Goal: Obtain resource: Download file/media

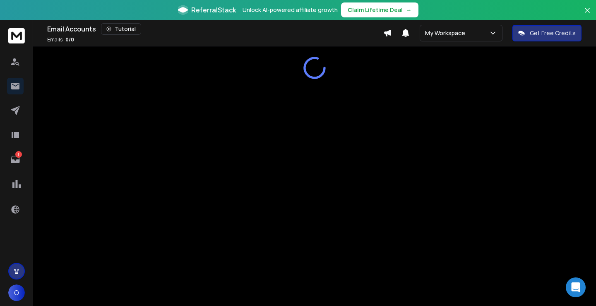
click at [16, 292] on span "O" at bounding box center [16, 292] width 17 height 17
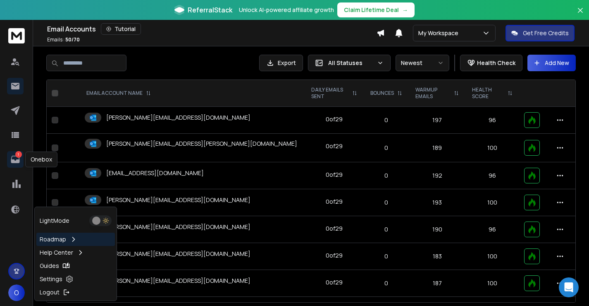
click at [17, 157] on p "1" at bounding box center [18, 154] width 7 height 7
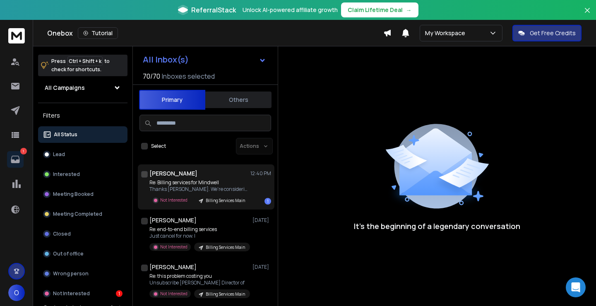
click at [202, 186] on p "Thanks [PERSON_NAME]. We're considering making" at bounding box center [198, 189] width 99 height 7
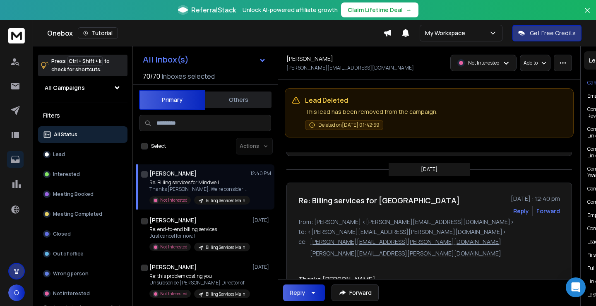
scroll to position [83, 0]
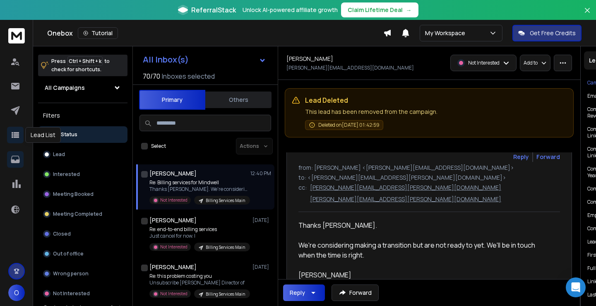
click at [16, 130] on icon at bounding box center [15, 135] width 10 height 10
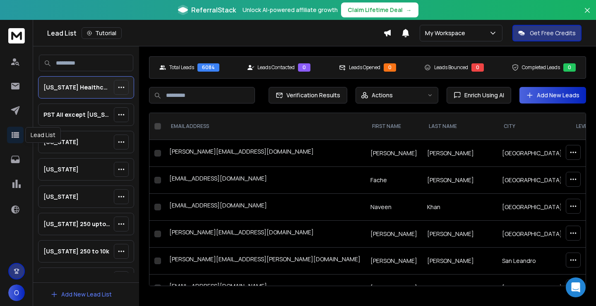
click at [94, 85] on p "[US_STATE] Healthcare All upto 250 ( No Device )" at bounding box center [76, 87] width 67 height 8
click at [159, 125] on button "Select this Page" at bounding box center [157, 126] width 7 height 7
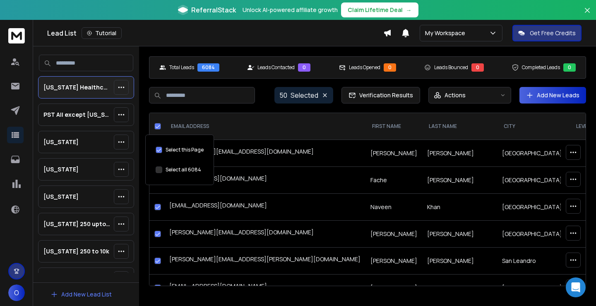
click at [160, 170] on button "Select this Page" at bounding box center [159, 169] width 7 height 7
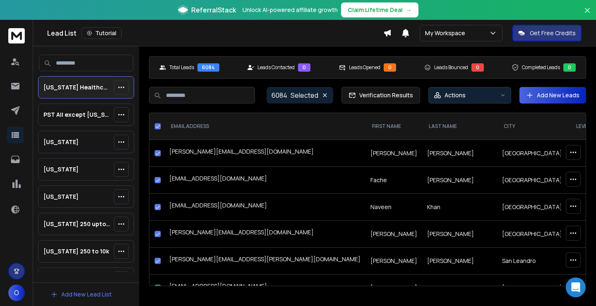
click at [457, 95] on p "Actions" at bounding box center [454, 95] width 21 height 8
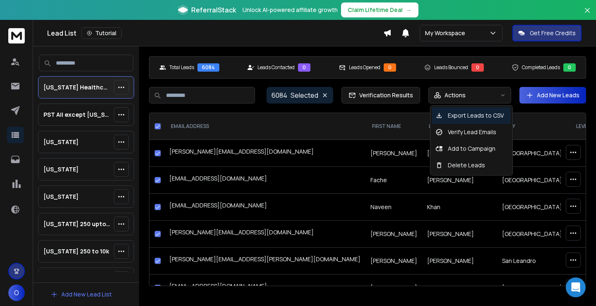
click at [462, 117] on p "Export Leads to CSV" at bounding box center [475, 116] width 59 height 12
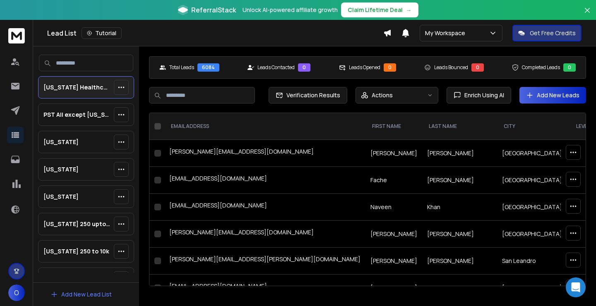
click at [80, 114] on p "PST All except [US_STATE]" at bounding box center [76, 114] width 67 height 8
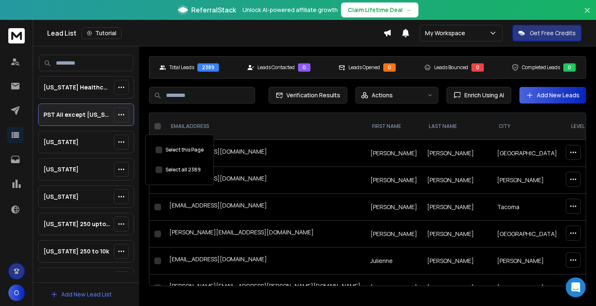
click at [160, 127] on button "Select this Page" at bounding box center [157, 126] width 7 height 7
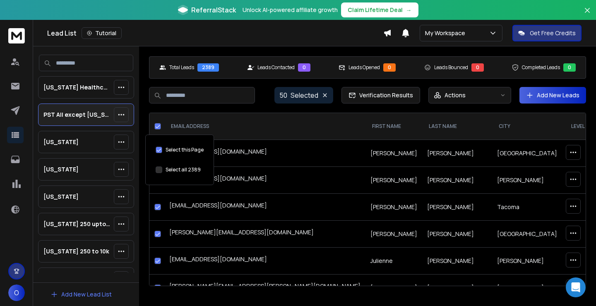
click at [158, 170] on button "Select this Page" at bounding box center [159, 169] width 7 height 7
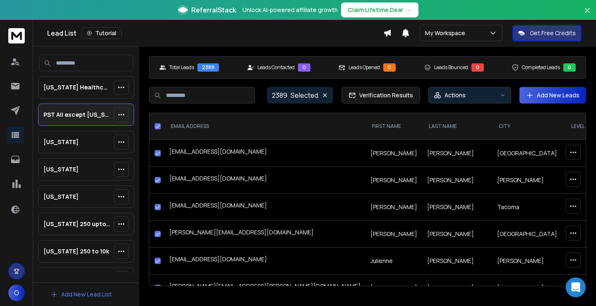
click at [491, 93] on div "Actions" at bounding box center [465, 95] width 63 height 8
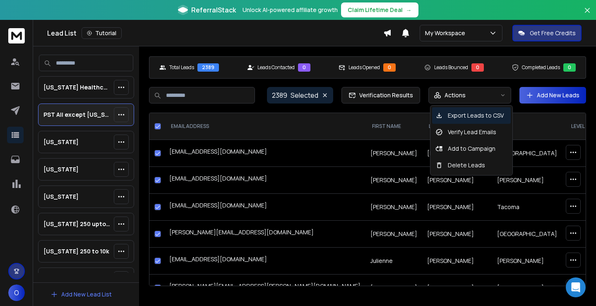
click at [465, 117] on p "Export Leads to CSV" at bounding box center [475, 116] width 59 height 12
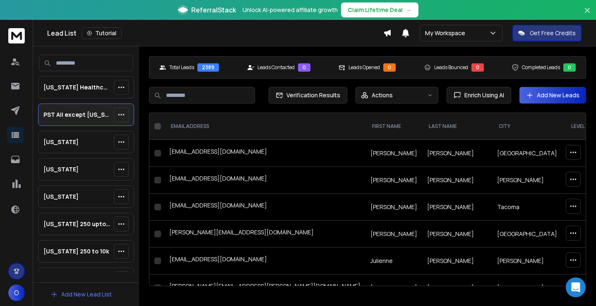
click at [225, 123] on th "EMAIL ADDRESS" at bounding box center [264, 126] width 201 height 27
drag, startPoint x: 41, startPoint y: 115, endPoint x: 82, endPoint y: 115, distance: 41.0
click at [82, 115] on div "PST All except [US_STATE]" at bounding box center [86, 114] width 96 height 22
copy p "PST All except"
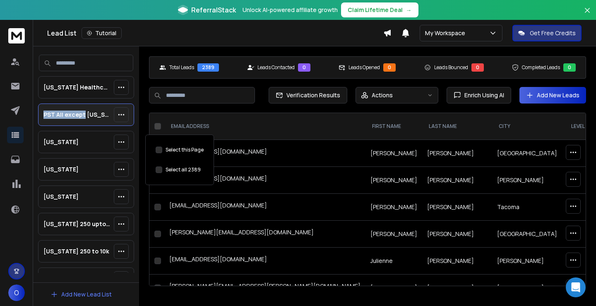
click at [158, 128] on button "Select this Page" at bounding box center [157, 126] width 7 height 7
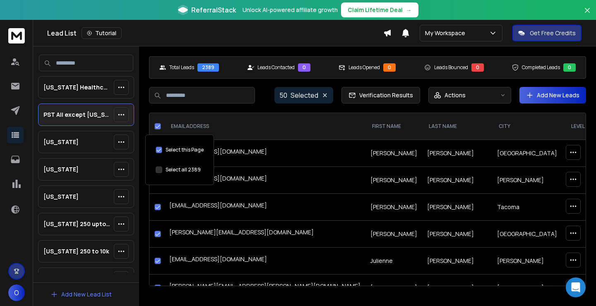
click at [160, 168] on button "Select this Page" at bounding box center [159, 169] width 7 height 7
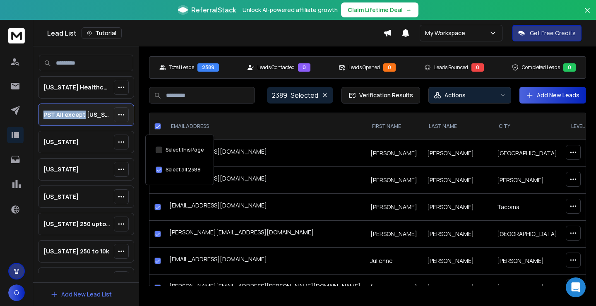
click at [472, 92] on div "Actions" at bounding box center [465, 95] width 63 height 8
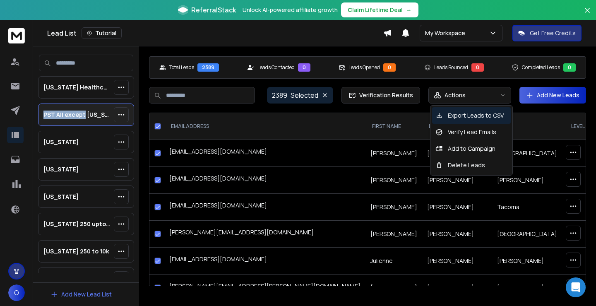
click at [467, 116] on p "Export Leads to CSV" at bounding box center [475, 116] width 59 height 12
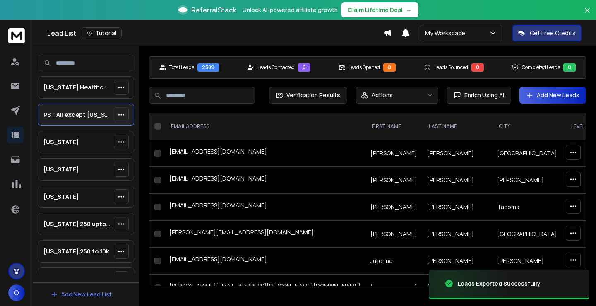
click at [57, 139] on p "[US_STATE]" at bounding box center [60, 142] width 35 height 8
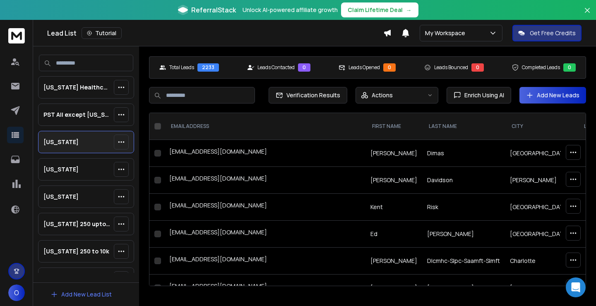
drag, startPoint x: 41, startPoint y: 141, endPoint x: 84, endPoint y: 141, distance: 43.8
click at [84, 141] on div "[US_STATE]" at bounding box center [86, 142] width 96 height 22
copy p "[US_STATE]"
drag, startPoint x: 159, startPoint y: 124, endPoint x: 168, endPoint y: 137, distance: 15.4
click at [159, 125] on button "Select this Page" at bounding box center [157, 126] width 7 height 7
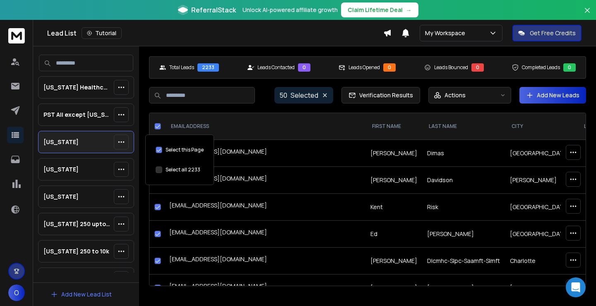
click at [172, 170] on label "Select all 2233" at bounding box center [182, 169] width 35 height 7
click at [162, 167] on div "Select all 2233" at bounding box center [180, 169] width 48 height 7
click at [160, 170] on button "Select this Page" at bounding box center [159, 169] width 7 height 7
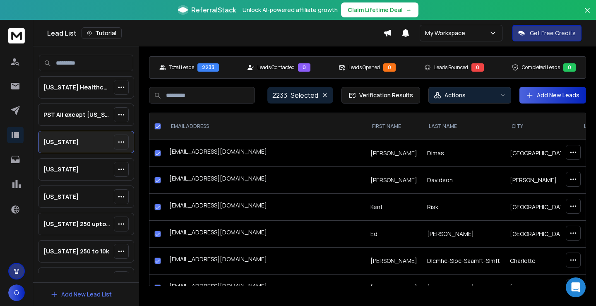
click at [496, 91] on div "Actions" at bounding box center [465, 95] width 63 height 8
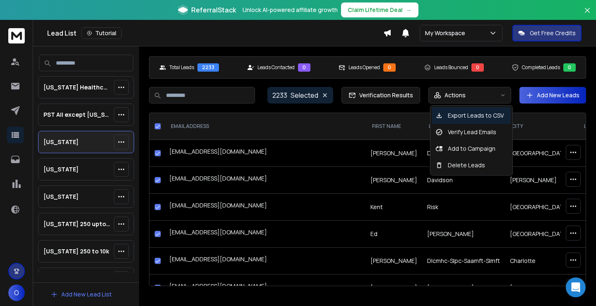
click at [470, 117] on p "Export Leads to CSV" at bounding box center [475, 116] width 59 height 12
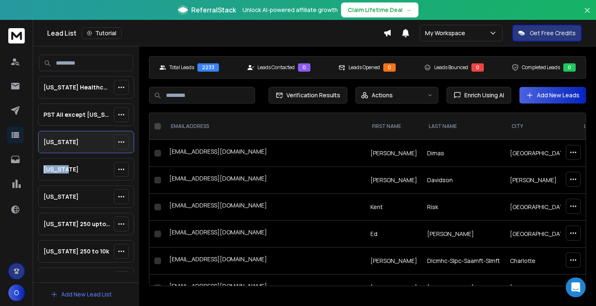
drag, startPoint x: 40, startPoint y: 169, endPoint x: 68, endPoint y: 171, distance: 27.8
click at [68, 171] on div "[US_STATE]" at bounding box center [86, 169] width 96 height 22
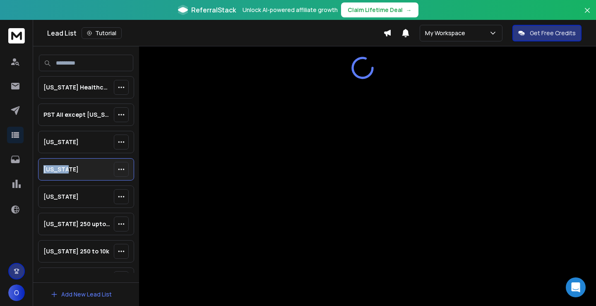
copy p "[US_STATE]"
click at [72, 168] on div "[US_STATE]" at bounding box center [86, 169] width 96 height 22
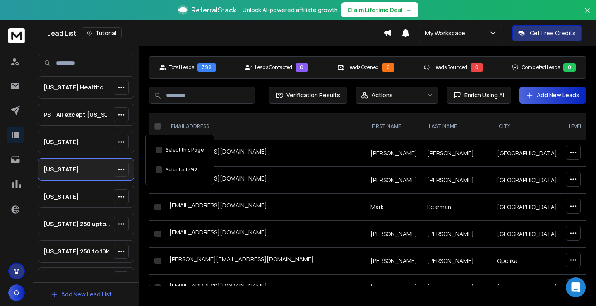
click at [156, 126] on button "Select this Page" at bounding box center [157, 126] width 7 height 7
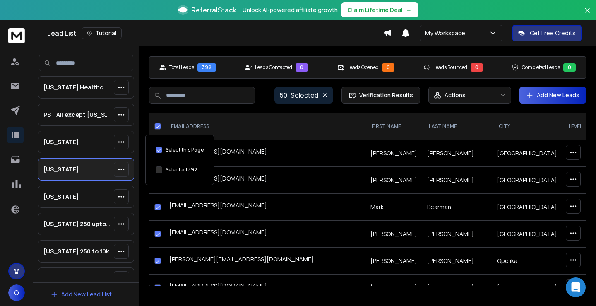
click at [163, 169] on div "Select all 392" at bounding box center [180, 169] width 48 height 7
click at [159, 170] on button "Select this Page" at bounding box center [159, 169] width 7 height 7
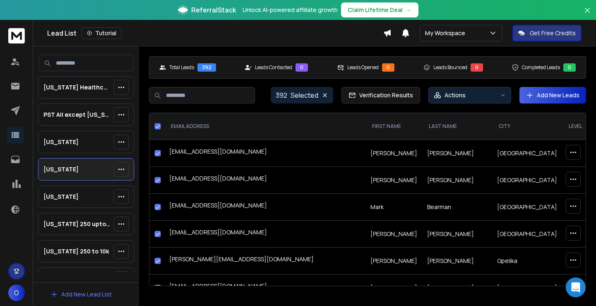
click at [465, 95] on p "Actions" at bounding box center [454, 95] width 21 height 8
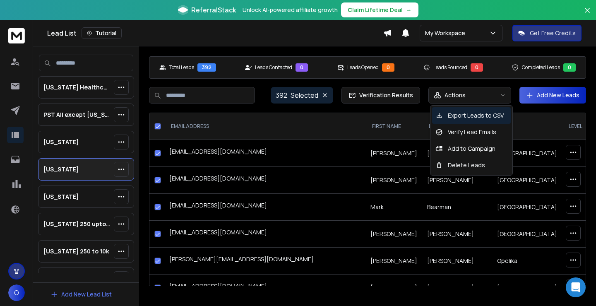
click at [464, 116] on p "Export Leads to CSV" at bounding box center [475, 116] width 59 height 12
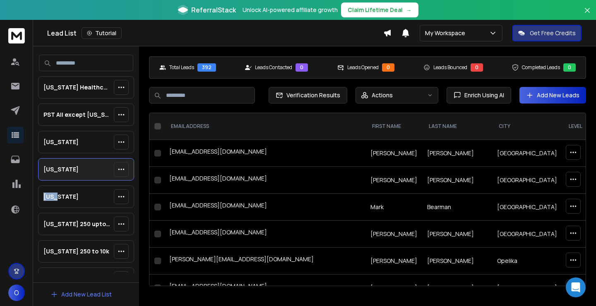
drag, startPoint x: 41, startPoint y: 197, endPoint x: 56, endPoint y: 196, distance: 15.3
click at [56, 196] on div "[US_STATE]" at bounding box center [86, 196] width 96 height 22
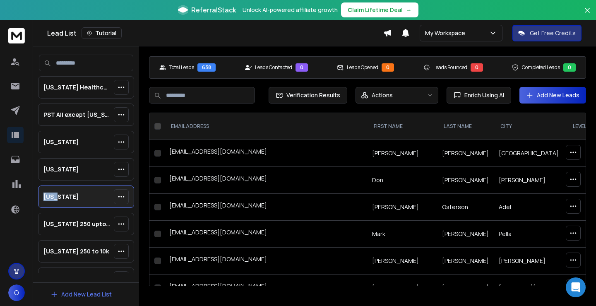
copy p "[US_STATE]"
click at [90, 195] on div "[US_STATE]" at bounding box center [86, 196] width 96 height 22
click at [156, 126] on button "Select this Page" at bounding box center [157, 126] width 7 height 7
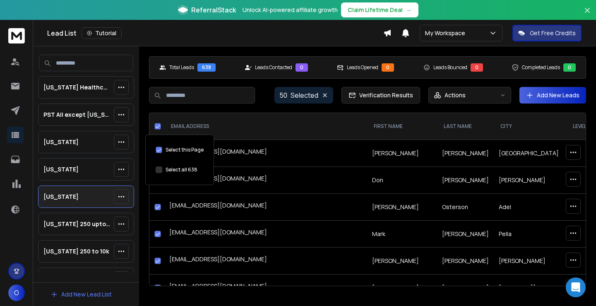
click at [158, 127] on button "Select this Page" at bounding box center [157, 126] width 7 height 7
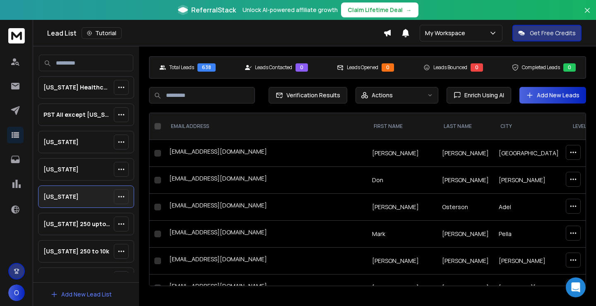
click at [158, 127] on button "button" at bounding box center [157, 126] width 7 height 7
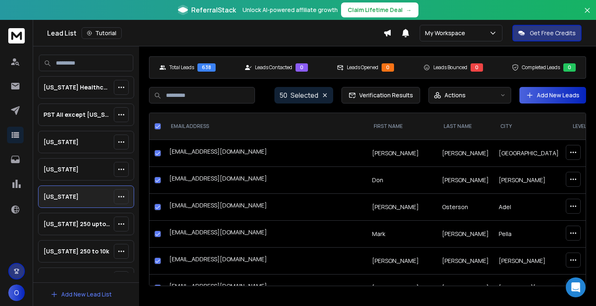
click at [157, 127] on button "button" at bounding box center [157, 126] width 7 height 7
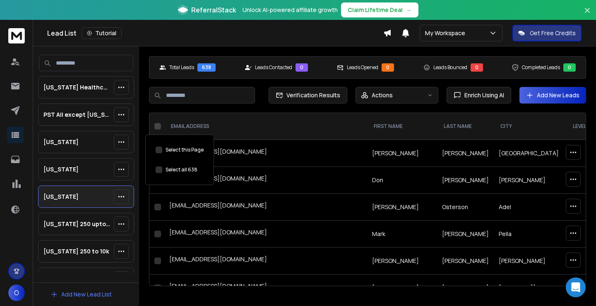
click at [159, 125] on button "Select this Page" at bounding box center [157, 126] width 7 height 7
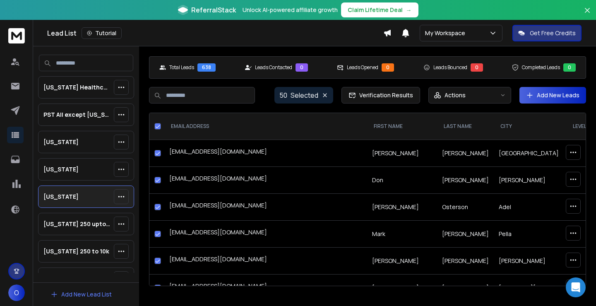
click at [174, 126] on th "EMAIL ADDRESS" at bounding box center [265, 126] width 203 height 27
click at [158, 127] on button "Select this Page" at bounding box center [157, 126] width 7 height 7
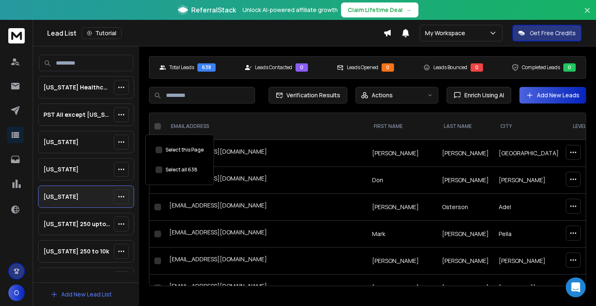
click at [157, 168] on button "Select this Page" at bounding box center [159, 169] width 7 height 7
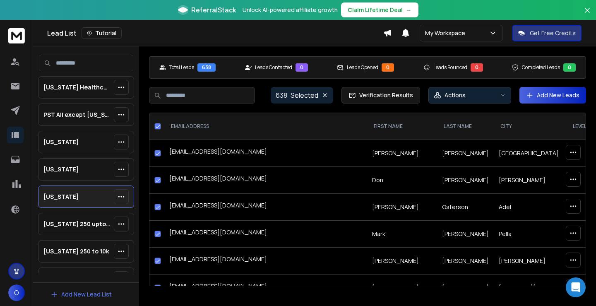
click at [462, 93] on p "Actions" at bounding box center [454, 95] width 21 height 8
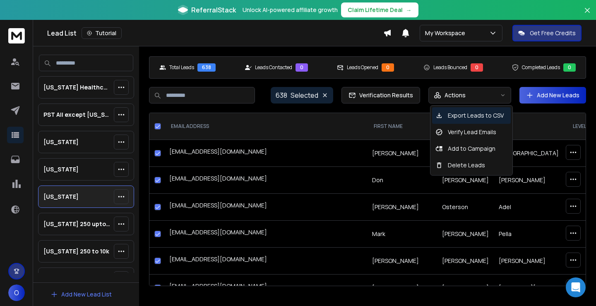
click at [465, 117] on p "Export Leads to CSV" at bounding box center [475, 116] width 59 height 12
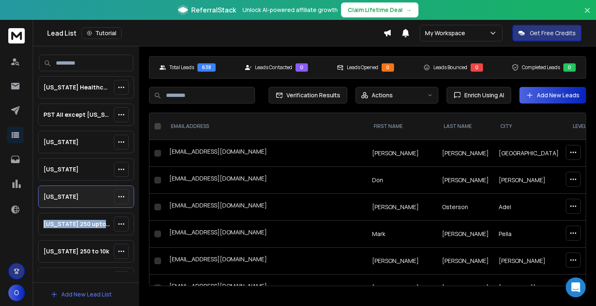
drag, startPoint x: 41, startPoint y: 223, endPoint x: 100, endPoint y: 226, distance: 59.2
click at [100, 226] on div "[US_STATE] 250 upto 10k" at bounding box center [86, 224] width 96 height 22
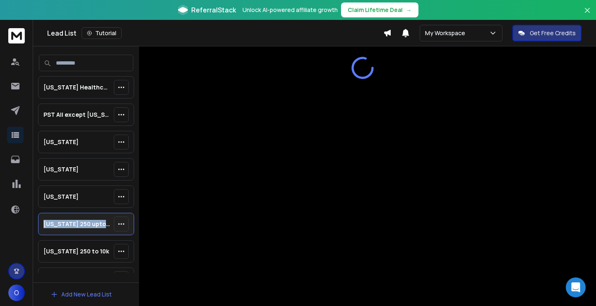
copy p "[US_STATE] 250 upto 10k"
click at [92, 227] on p "[US_STATE] 250 upto 10k" at bounding box center [76, 224] width 67 height 8
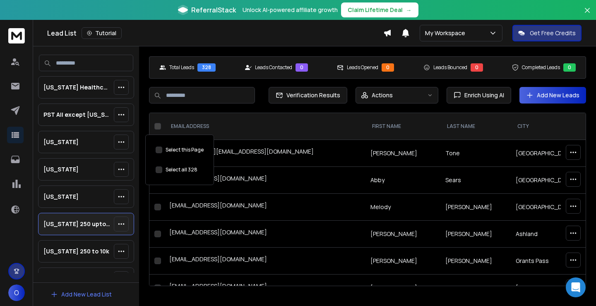
click at [161, 168] on button "Select this Page" at bounding box center [159, 169] width 7 height 7
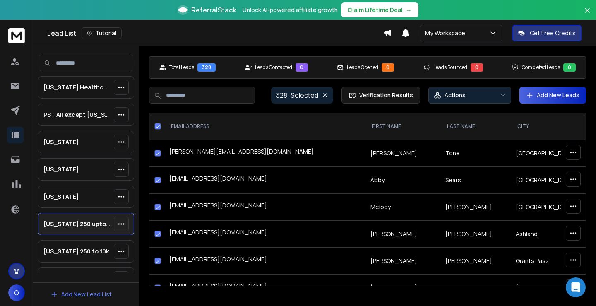
click at [484, 97] on div "Actions" at bounding box center [465, 95] width 63 height 8
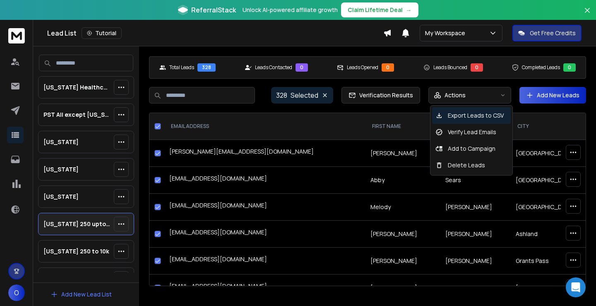
click at [463, 122] on div "Export Leads to CSV" at bounding box center [471, 115] width 79 height 17
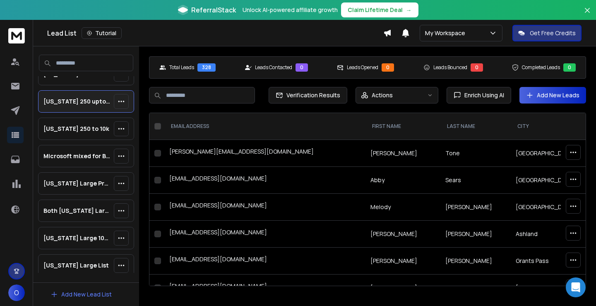
scroll to position [124, 0]
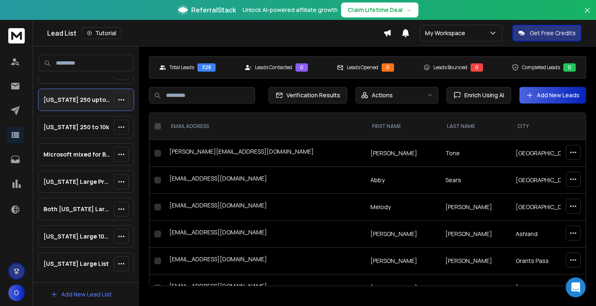
click at [77, 128] on p "[US_STATE] 250 to 10k" at bounding box center [76, 127] width 66 height 8
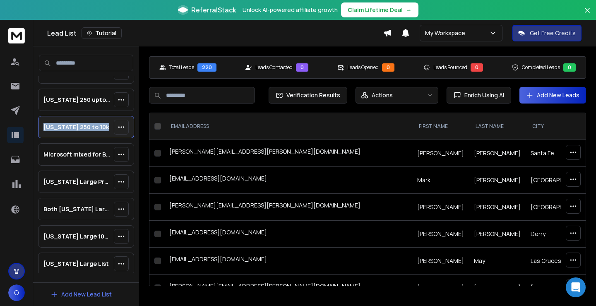
drag, startPoint x: 41, startPoint y: 127, endPoint x: 106, endPoint y: 129, distance: 65.4
click at [106, 129] on div "[US_STATE] 250 to 10k" at bounding box center [86, 127] width 96 height 22
copy p "[US_STATE] 250 to 10k"
click at [160, 170] on button "Select this Page" at bounding box center [159, 169] width 7 height 7
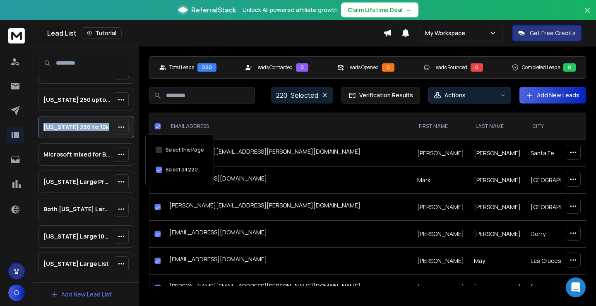
click at [450, 97] on p "Actions" at bounding box center [454, 95] width 21 height 8
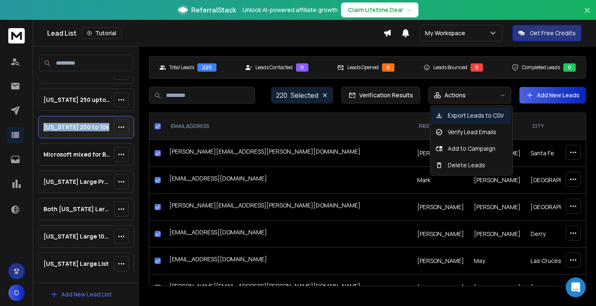
click at [460, 120] on p "Export Leads to CSV" at bounding box center [475, 116] width 59 height 12
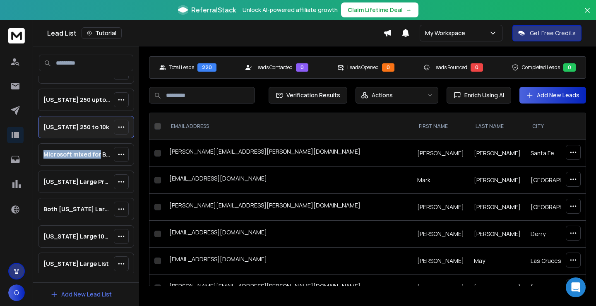
copy p "Microsoft mixed for"
drag, startPoint x: 41, startPoint y: 155, endPoint x: 97, endPoint y: 155, distance: 56.3
click at [97, 155] on div "Microsoft mixed for Billing" at bounding box center [86, 154] width 96 height 22
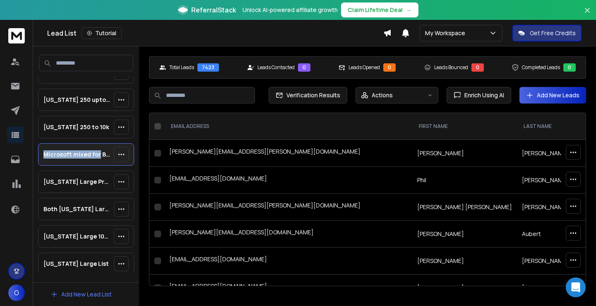
click at [85, 156] on p "Microsoft mixed for Billing" at bounding box center [76, 154] width 67 height 8
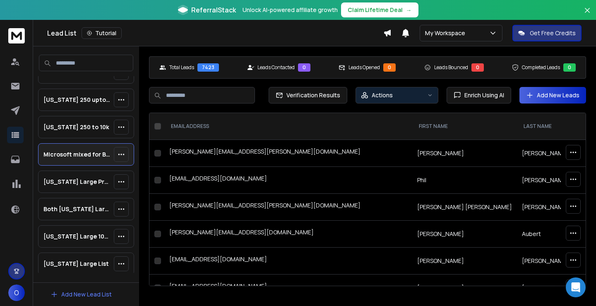
click at [418, 95] on div "Actions" at bounding box center [392, 95] width 63 height 8
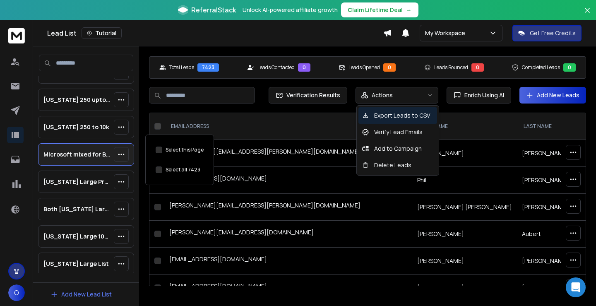
click at [159, 168] on button "Select this Page" at bounding box center [159, 169] width 7 height 7
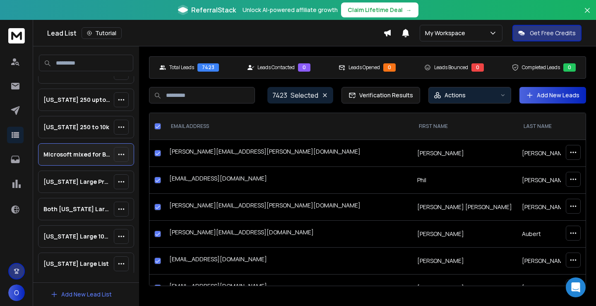
click at [463, 93] on p "Actions" at bounding box center [454, 95] width 21 height 8
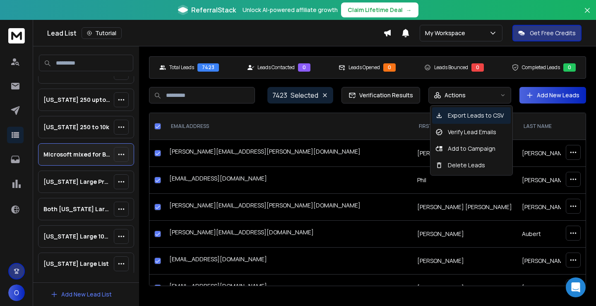
click at [464, 115] on p "Export Leads to CSV" at bounding box center [475, 116] width 59 height 12
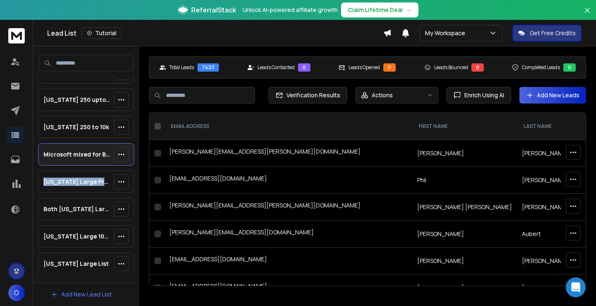
copy p "[US_STATE] Large Practice"
drag, startPoint x: 42, startPoint y: 182, endPoint x: 101, endPoint y: 181, distance: 58.7
click at [101, 181] on div "[US_STATE] Large Practice" at bounding box center [86, 181] width 96 height 22
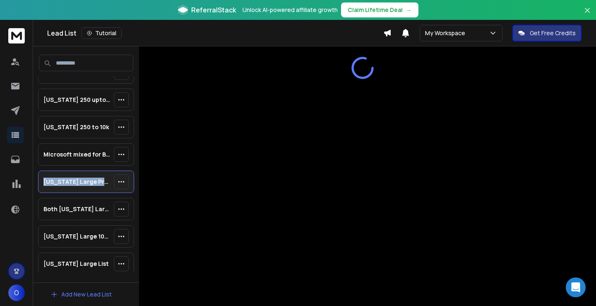
click at [88, 182] on p "[US_STATE] Large Practice" at bounding box center [76, 181] width 67 height 8
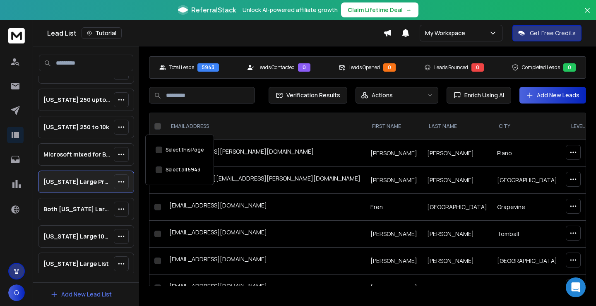
click at [158, 169] on button "Select this Page" at bounding box center [159, 169] width 7 height 7
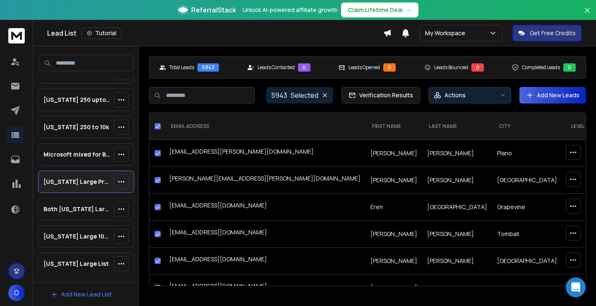
click at [459, 93] on p "Actions" at bounding box center [454, 95] width 21 height 8
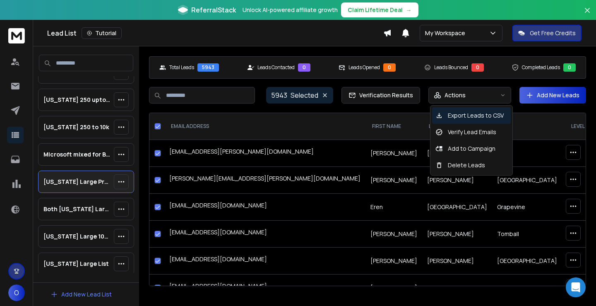
click at [462, 117] on p "Export Leads to CSV" at bounding box center [475, 116] width 59 height 12
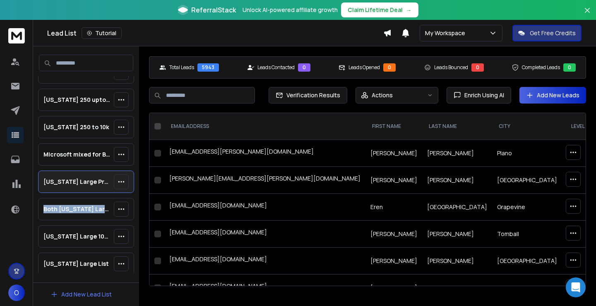
copy p "Both [US_STATE] Large"
drag, startPoint x: 41, startPoint y: 205, endPoint x: 96, endPoint y: 206, distance: 55.0
click at [96, 206] on div "Both [US_STATE] Large Practice" at bounding box center [86, 209] width 96 height 22
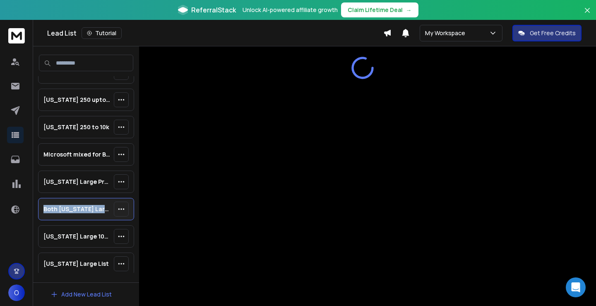
click at [96, 206] on p "Both [US_STATE] Large Practice" at bounding box center [76, 209] width 67 height 8
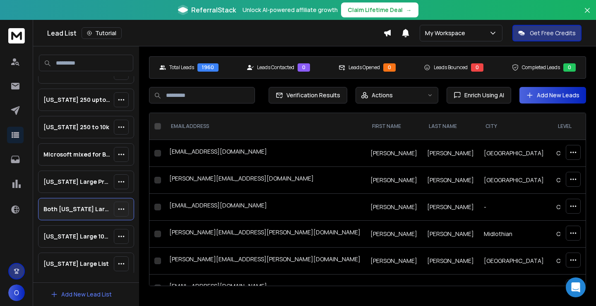
click at [79, 207] on p "Both [US_STATE] Large Practice" at bounding box center [76, 209] width 67 height 8
copy p "Both [US_STATE] Large Pr"
drag, startPoint x: 42, startPoint y: 208, endPoint x: 103, endPoint y: 211, distance: 60.9
click at [103, 211] on div "Both [US_STATE] Large Practice" at bounding box center [86, 209] width 96 height 22
click at [159, 170] on button "Select this Page" at bounding box center [159, 169] width 7 height 7
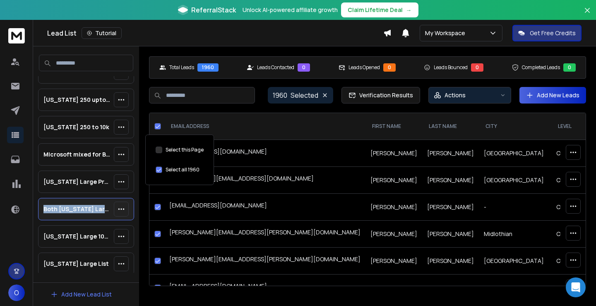
click at [463, 96] on p "Actions" at bounding box center [454, 95] width 21 height 8
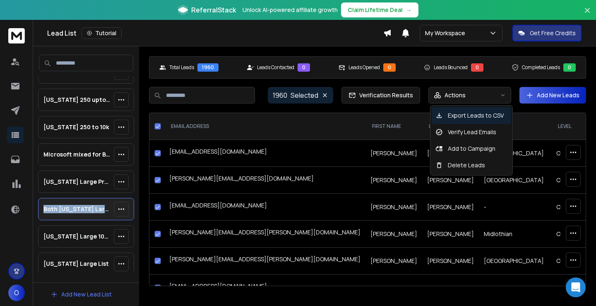
click at [468, 113] on p "Export Leads to CSV" at bounding box center [475, 116] width 59 height 12
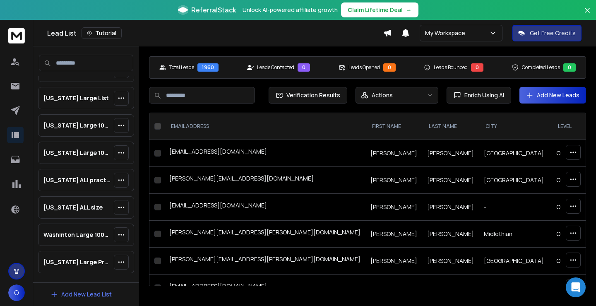
scroll to position [248, 0]
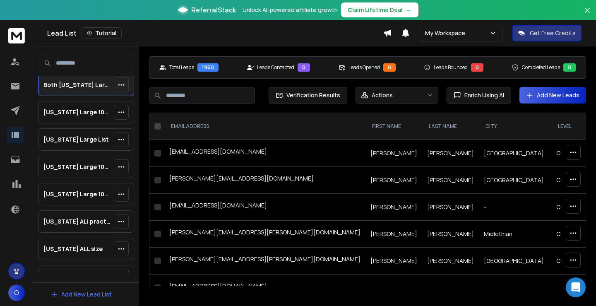
click at [63, 110] on p "[US_STATE] Large 100-10k" at bounding box center [76, 112] width 67 height 8
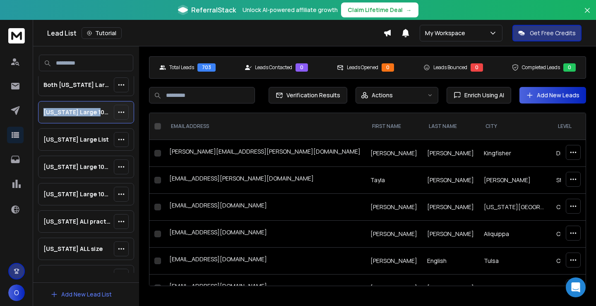
drag, startPoint x: 42, startPoint y: 113, endPoint x: 100, endPoint y: 115, distance: 57.9
click at [100, 115] on div "[US_STATE] Large 100-10k" at bounding box center [86, 112] width 96 height 22
click at [158, 168] on button "Select this Page" at bounding box center [159, 169] width 7 height 7
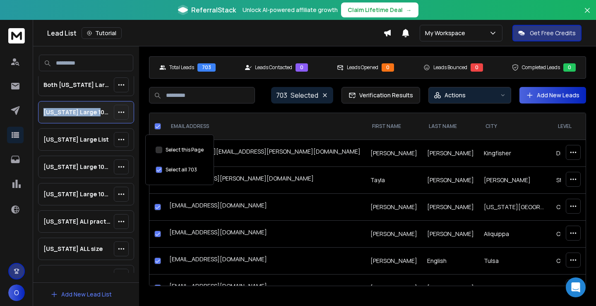
click at [479, 93] on div "Actions" at bounding box center [465, 95] width 63 height 8
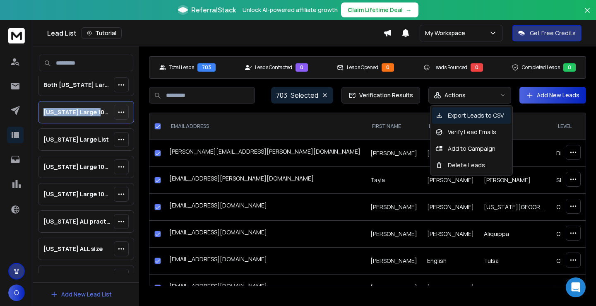
click at [465, 114] on p "Export Leads to CSV" at bounding box center [475, 116] width 59 height 12
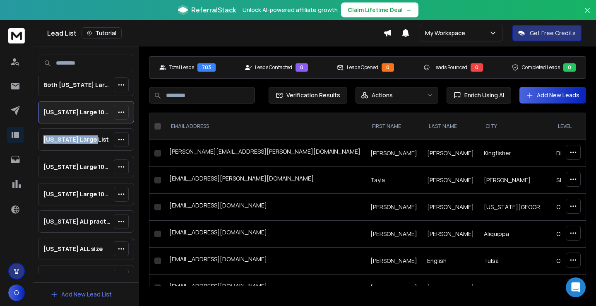
drag, startPoint x: 41, startPoint y: 139, endPoint x: 94, endPoint y: 138, distance: 53.0
click at [94, 138] on div "[US_STATE] Large List" at bounding box center [86, 139] width 96 height 22
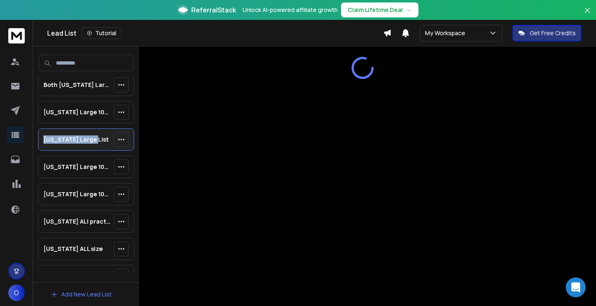
click at [93, 138] on p "[US_STATE] Large List" at bounding box center [75, 139] width 65 height 8
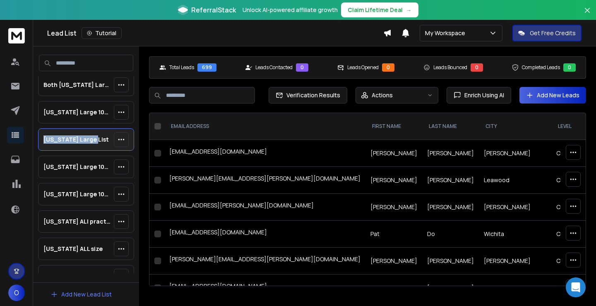
drag, startPoint x: 40, startPoint y: 139, endPoint x: 142, endPoint y: 126, distance: 103.4
click at [96, 144] on div "[US_STATE] Large List" at bounding box center [86, 139] width 96 height 22
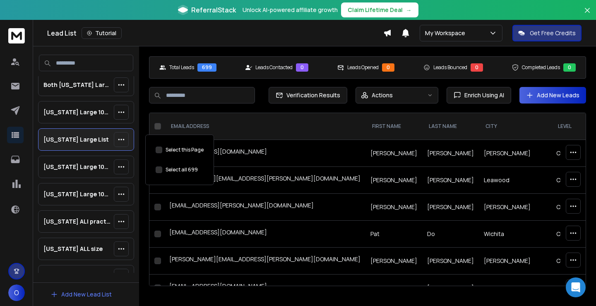
click at [158, 168] on button "Select this Page" at bounding box center [159, 169] width 7 height 7
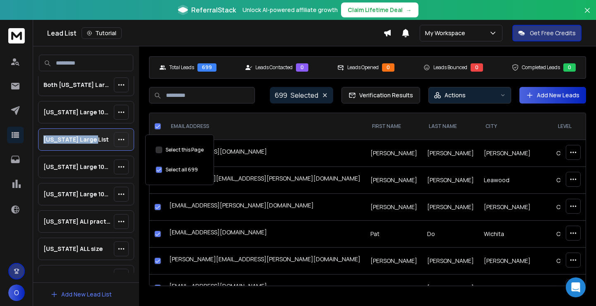
click at [457, 97] on p "Actions" at bounding box center [454, 95] width 21 height 8
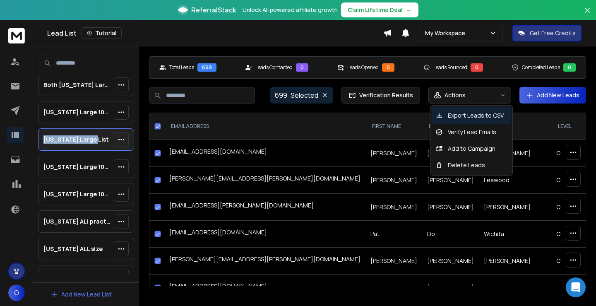
click at [462, 116] on p "Export Leads to CSV" at bounding box center [475, 116] width 59 height 12
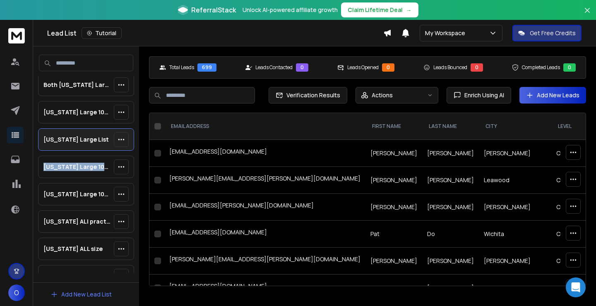
drag, startPoint x: 41, startPoint y: 165, endPoint x: 101, endPoint y: 167, distance: 60.4
click at [101, 167] on div "[US_STATE] Large 100 to 50k" at bounding box center [86, 167] width 96 height 22
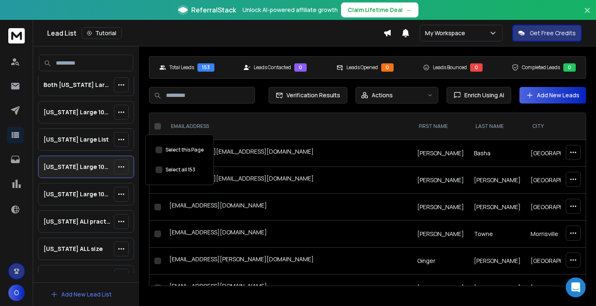
click at [158, 168] on button "Select this Page" at bounding box center [159, 169] width 7 height 7
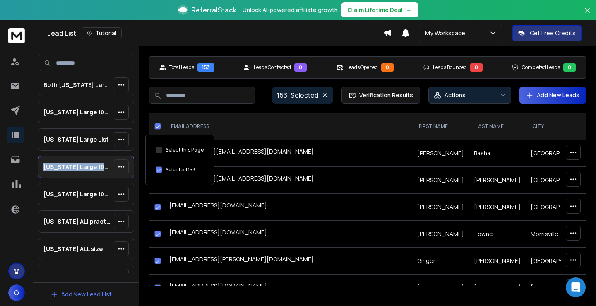
click at [476, 96] on div "Actions" at bounding box center [465, 95] width 63 height 8
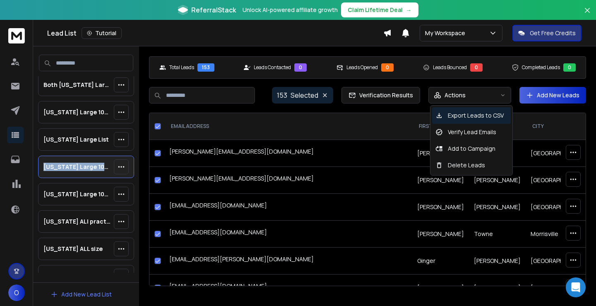
click at [468, 115] on p "Export Leads to CSV" at bounding box center [475, 116] width 59 height 12
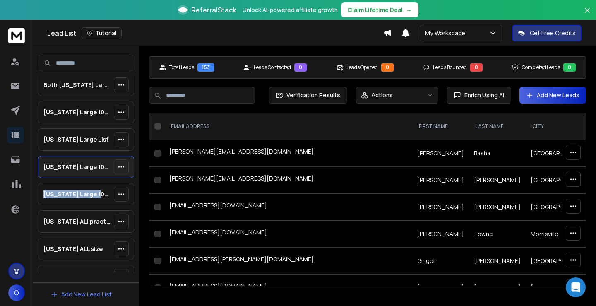
drag, startPoint x: 43, startPoint y: 194, endPoint x: 99, endPoint y: 194, distance: 56.7
click at [99, 194] on div "[US_STATE] Large 100 - 50k" at bounding box center [86, 194] width 96 height 22
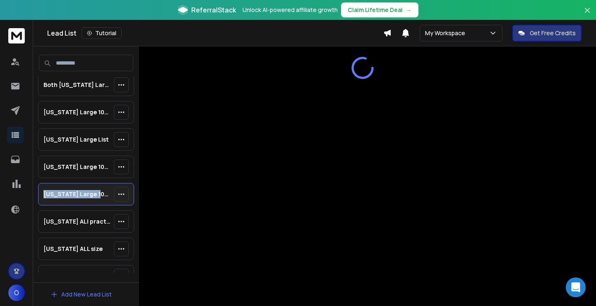
click at [99, 194] on p "[US_STATE] Large 100 - 50k" at bounding box center [76, 194] width 67 height 8
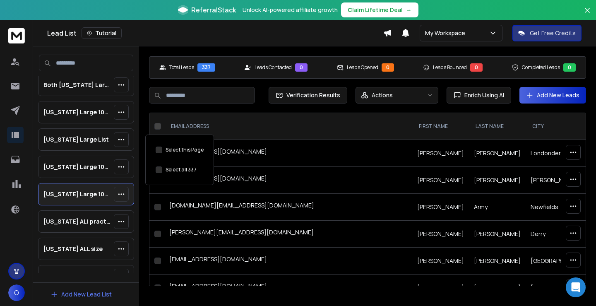
click at [160, 170] on button "Select this Page" at bounding box center [159, 169] width 7 height 7
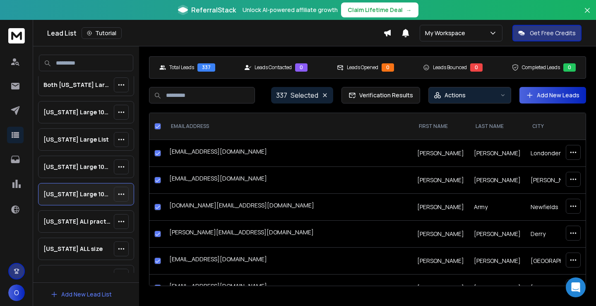
click at [468, 95] on div "Actions" at bounding box center [465, 95] width 63 height 8
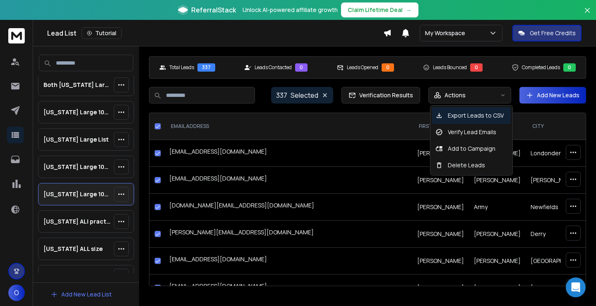
click at [469, 118] on p "Export Leads to CSV" at bounding box center [475, 116] width 59 height 12
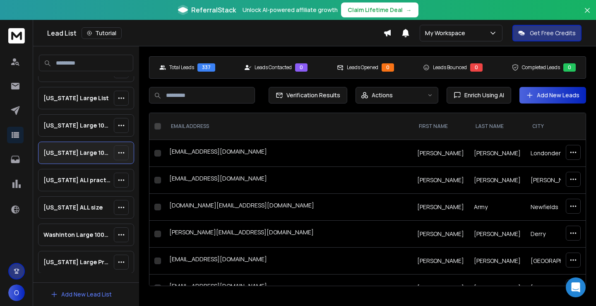
scroll to position [331, 0]
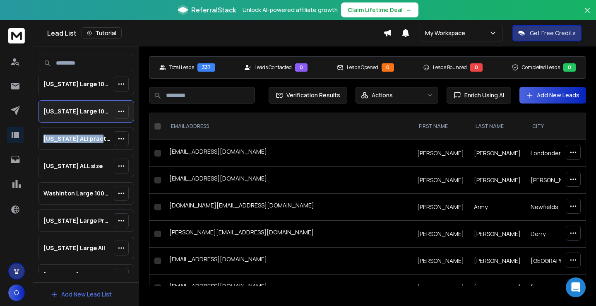
drag, startPoint x: 41, startPoint y: 138, endPoint x: 96, endPoint y: 139, distance: 54.6
click at [96, 139] on div "[US_STATE] ALl practice" at bounding box center [86, 138] width 96 height 22
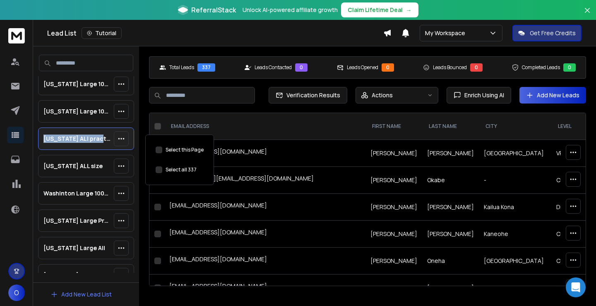
click at [156, 168] on button "Select this Page" at bounding box center [159, 169] width 7 height 7
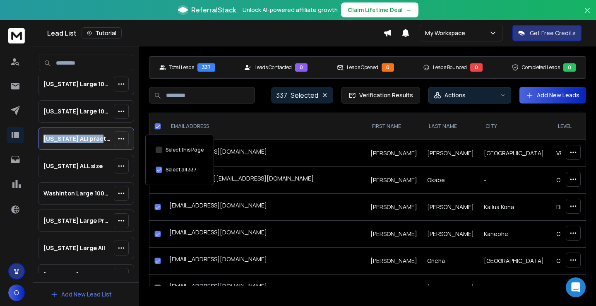
click at [465, 97] on p "Actions" at bounding box center [454, 95] width 21 height 8
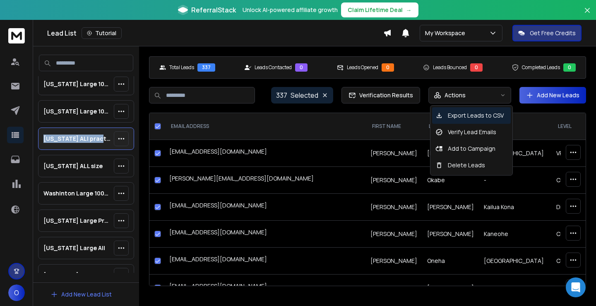
click at [467, 114] on p "Export Leads to CSV" at bounding box center [475, 116] width 59 height 12
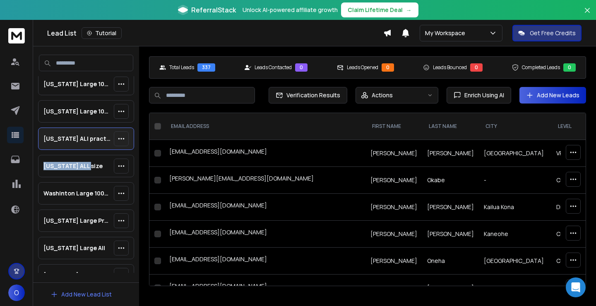
drag, startPoint x: 40, startPoint y: 164, endPoint x: 85, endPoint y: 165, distance: 45.5
click at [85, 165] on div "[US_STATE] ALL size" at bounding box center [86, 166] width 96 height 22
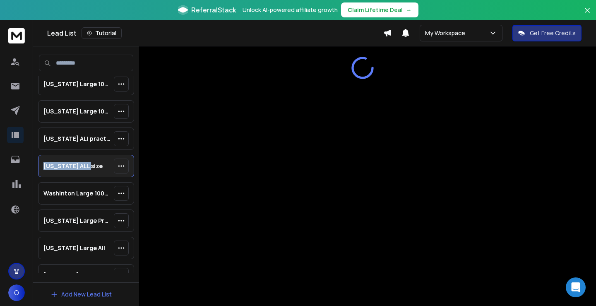
click at [81, 166] on p "[US_STATE] ALL size" at bounding box center [72, 166] width 59 height 8
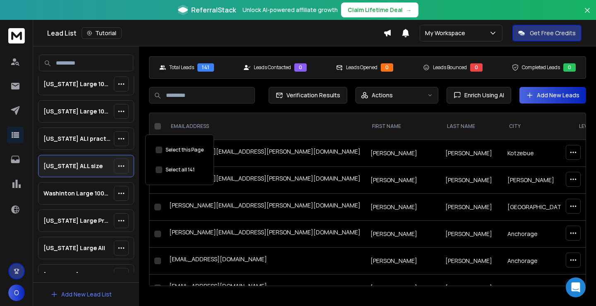
click at [158, 168] on button "Select this Page" at bounding box center [159, 169] width 7 height 7
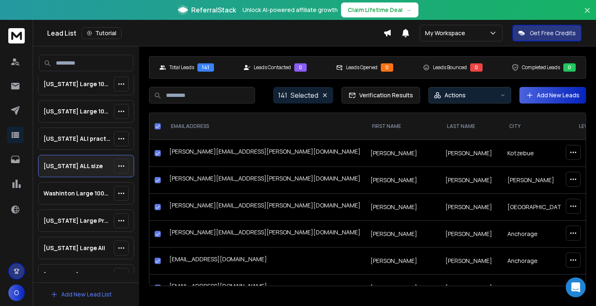
click at [474, 96] on div "Actions" at bounding box center [465, 95] width 63 height 8
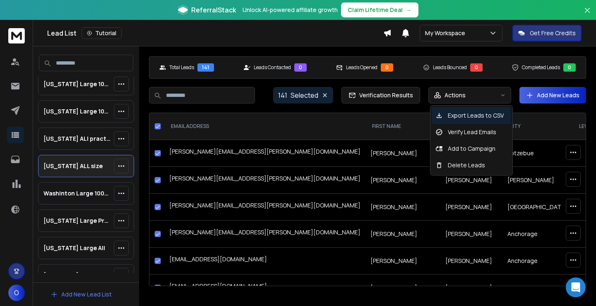
click at [467, 116] on p "Export Leads to CSV" at bounding box center [475, 116] width 59 height 12
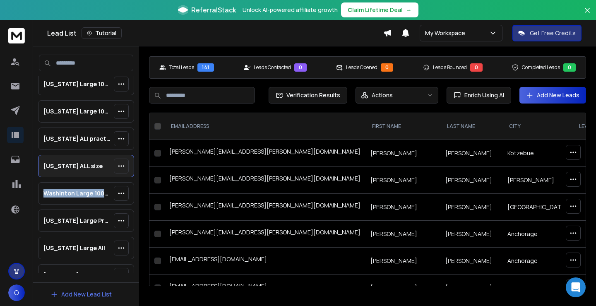
drag, startPoint x: 42, startPoint y: 193, endPoint x: 101, endPoint y: 191, distance: 59.6
click at [101, 191] on div "Washinton Large 100-10k" at bounding box center [86, 193] width 96 height 22
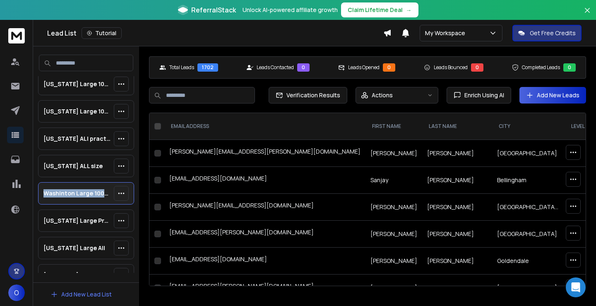
click at [98, 192] on p "Washinton Large 100-10k" at bounding box center [76, 193] width 67 height 8
click at [160, 168] on button "Select this Page" at bounding box center [159, 169] width 7 height 7
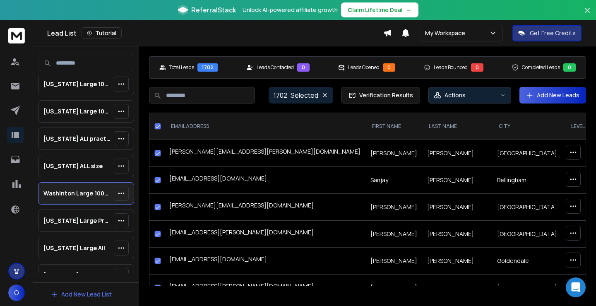
click at [464, 98] on p "Actions" at bounding box center [454, 95] width 21 height 8
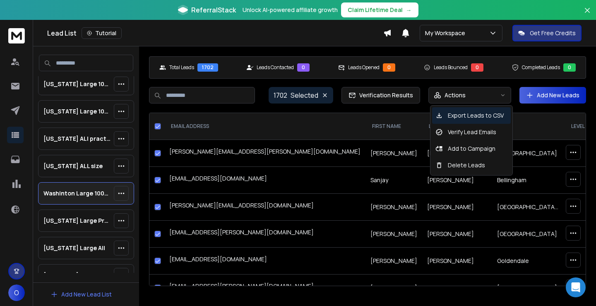
click at [466, 115] on p "Export Leads to CSV" at bounding box center [475, 116] width 59 height 12
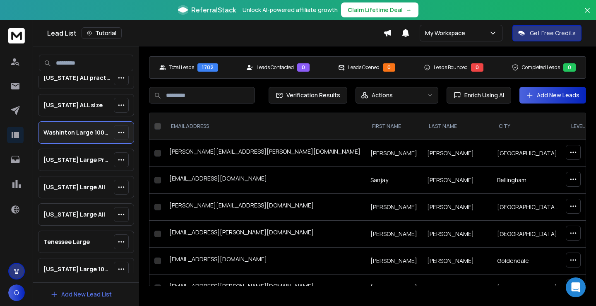
scroll to position [414, 0]
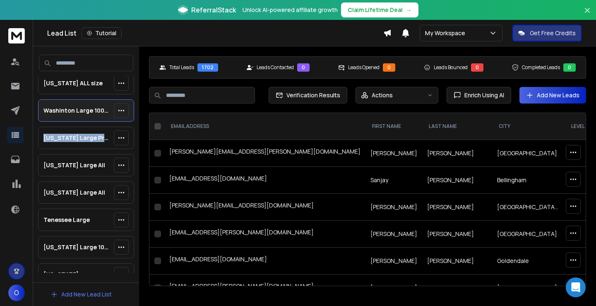
drag, startPoint x: 41, startPoint y: 140, endPoint x: 103, endPoint y: 138, distance: 61.3
click at [103, 138] on div "[US_STATE] Large Practice" at bounding box center [86, 138] width 96 height 22
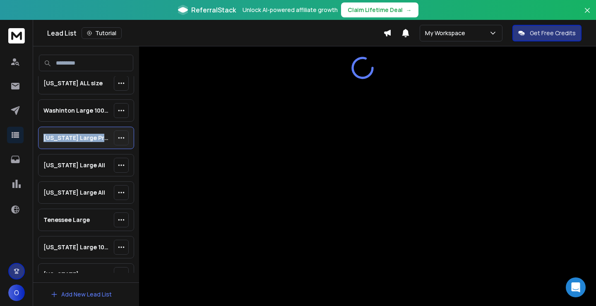
click at [98, 138] on p "[US_STATE] Large Practice" at bounding box center [76, 138] width 67 height 8
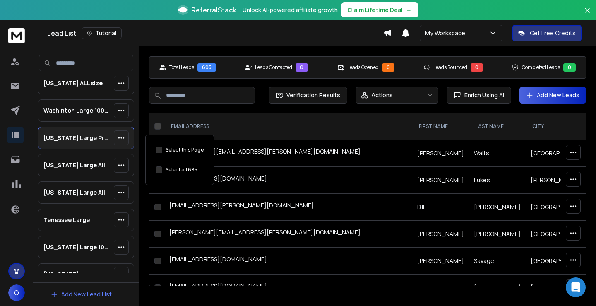
click at [158, 170] on button "Select this Page" at bounding box center [159, 169] width 7 height 7
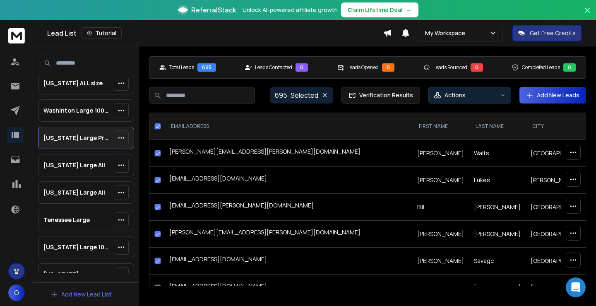
click at [471, 95] on div "Actions" at bounding box center [465, 95] width 63 height 8
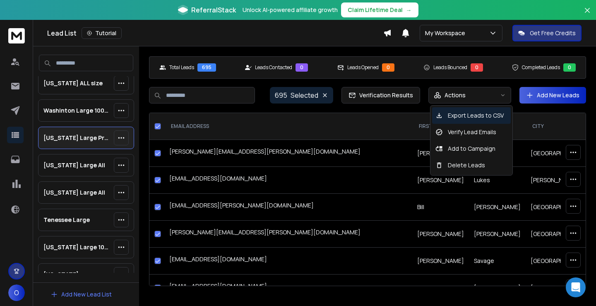
click at [471, 116] on p "Export Leads to CSV" at bounding box center [475, 116] width 59 height 12
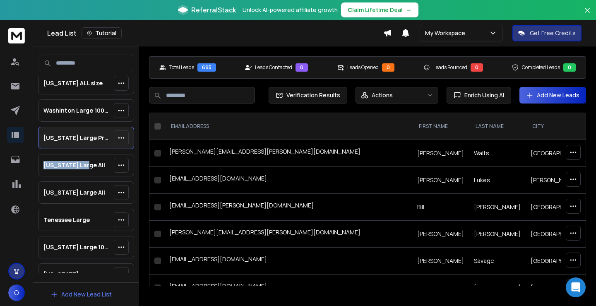
drag, startPoint x: 44, startPoint y: 165, endPoint x: 85, endPoint y: 165, distance: 41.0
click at [85, 165] on div "[US_STATE] Large All" at bounding box center [86, 165] width 96 height 22
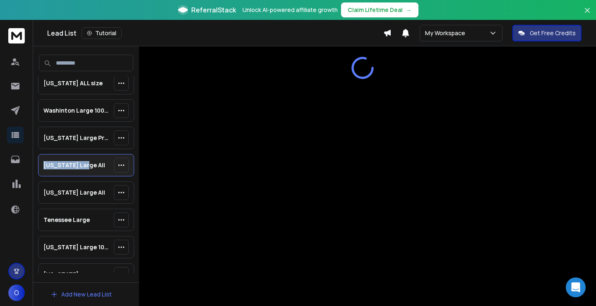
click at [86, 165] on div "[US_STATE] Large All" at bounding box center [86, 165] width 96 height 22
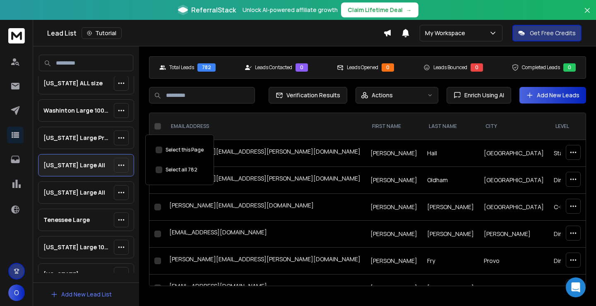
click at [156, 169] on button "Select this Page" at bounding box center [159, 169] width 7 height 7
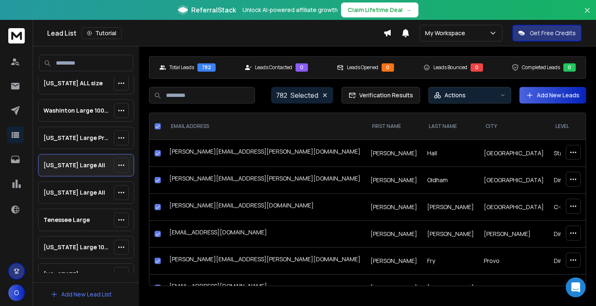
click at [458, 96] on p "Actions" at bounding box center [454, 95] width 21 height 8
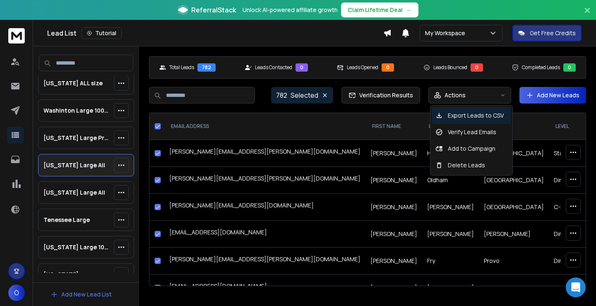
click at [466, 115] on p "Export Leads to CSV" at bounding box center [475, 116] width 59 height 12
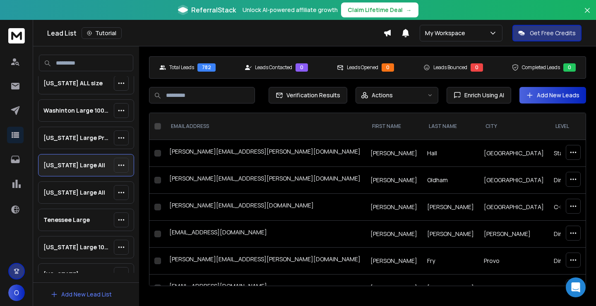
click at [65, 192] on p "[US_STATE] Large All" at bounding box center [74, 192] width 62 height 8
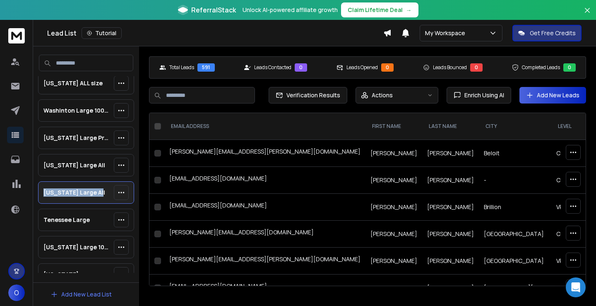
drag, startPoint x: 41, startPoint y: 193, endPoint x: 98, endPoint y: 194, distance: 56.3
click at [98, 194] on div "[US_STATE] Large All" at bounding box center [86, 192] width 96 height 22
click at [159, 169] on button "Select this Page" at bounding box center [159, 169] width 7 height 7
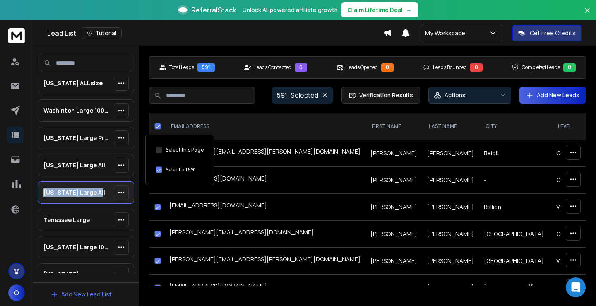
click at [480, 94] on div "Actions" at bounding box center [465, 95] width 63 height 8
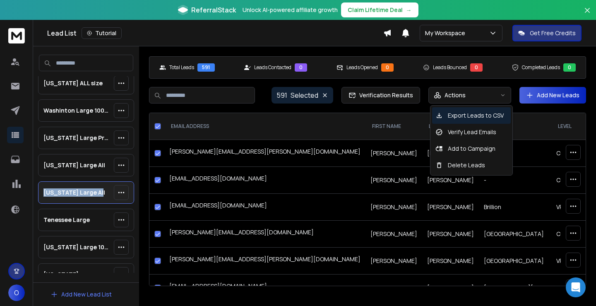
click at [457, 122] on div "Export Leads to CSV" at bounding box center [471, 115] width 79 height 17
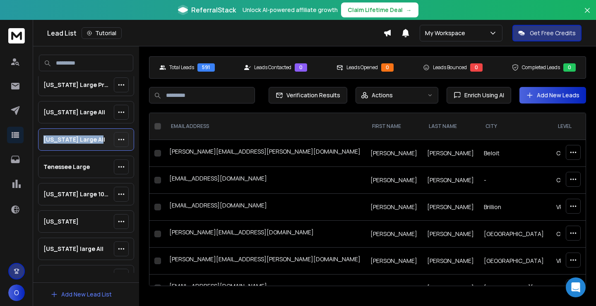
scroll to position [496, 0]
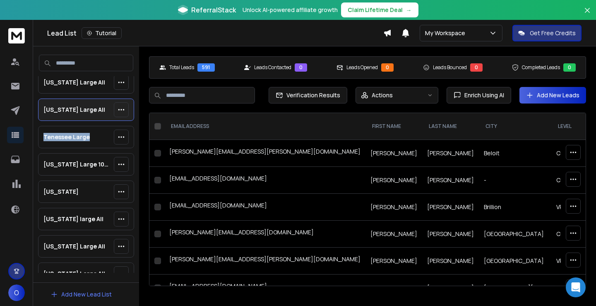
drag, startPoint x: 41, startPoint y: 136, endPoint x: 86, endPoint y: 136, distance: 45.1
click at [86, 136] on div "Tenessee Large" at bounding box center [86, 137] width 96 height 22
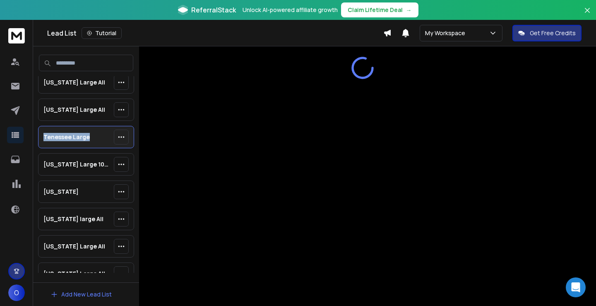
click at [79, 141] on div "Tenessee Large" at bounding box center [86, 137] width 96 height 22
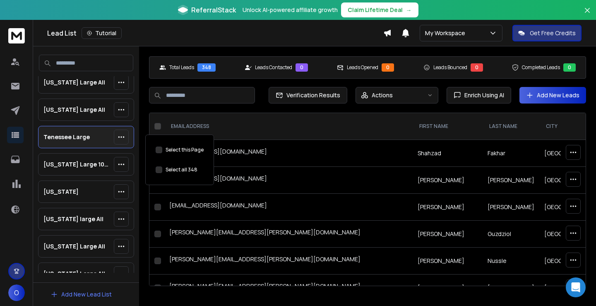
click at [168, 171] on label "Select all 348" at bounding box center [181, 169] width 32 height 7
click at [161, 169] on button "Select this Page" at bounding box center [159, 169] width 7 height 7
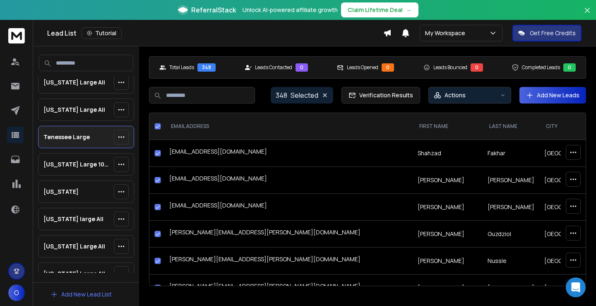
drag, startPoint x: 448, startPoint y: 97, endPoint x: 447, endPoint y: 101, distance: 4.3
click at [448, 97] on p "Actions" at bounding box center [454, 95] width 21 height 8
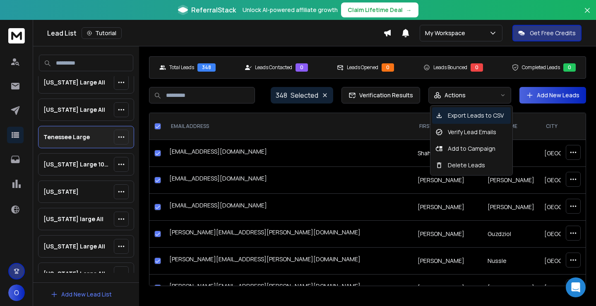
click at [450, 115] on p "Export Leads to CSV" at bounding box center [475, 116] width 59 height 12
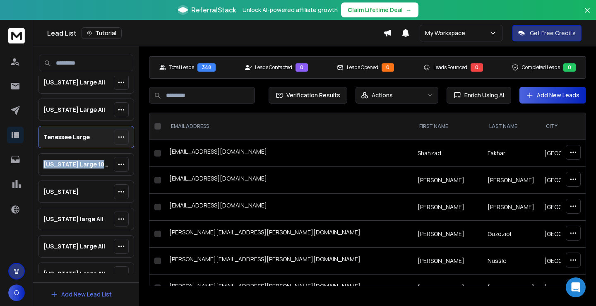
drag, startPoint x: 41, startPoint y: 162, endPoint x: 106, endPoint y: 165, distance: 65.4
click at [106, 165] on div "[US_STATE] Large 100 - 10k" at bounding box center [86, 164] width 96 height 22
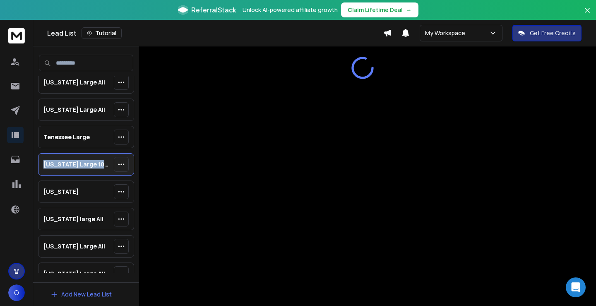
click at [105, 165] on div "[US_STATE] Large 100 - 10k" at bounding box center [86, 164] width 96 height 22
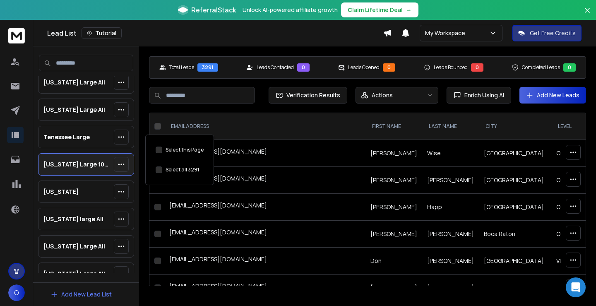
click at [156, 125] on button "Select this Page" at bounding box center [157, 126] width 7 height 7
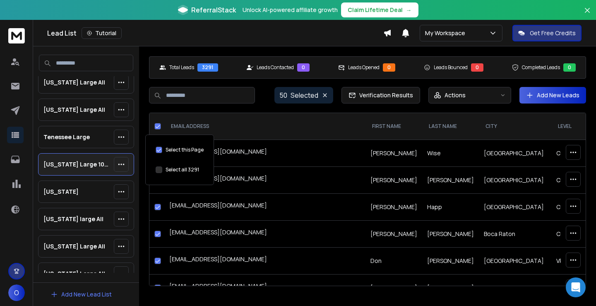
click at [158, 169] on button "Select this Page" at bounding box center [159, 169] width 7 height 7
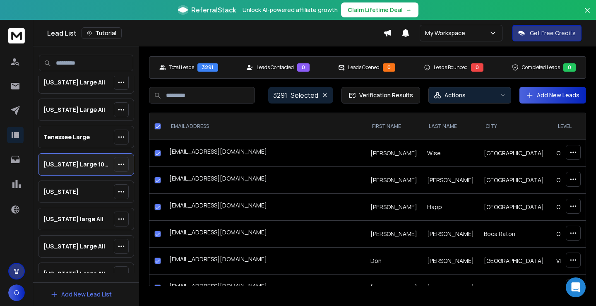
click at [451, 95] on p "Actions" at bounding box center [454, 95] width 21 height 8
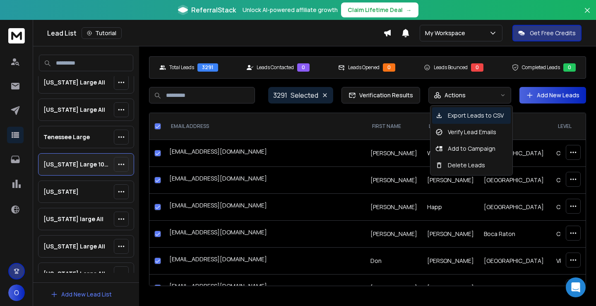
click at [451, 115] on p "Export Leads to CSV" at bounding box center [475, 116] width 59 height 12
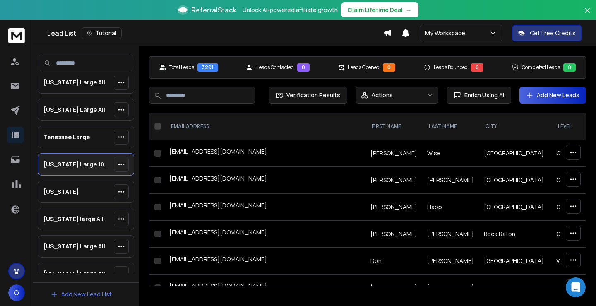
drag, startPoint x: 90, startPoint y: 200, endPoint x: 85, endPoint y: 199, distance: 5.0
click at [90, 200] on div "[US_STATE]" at bounding box center [86, 191] width 96 height 22
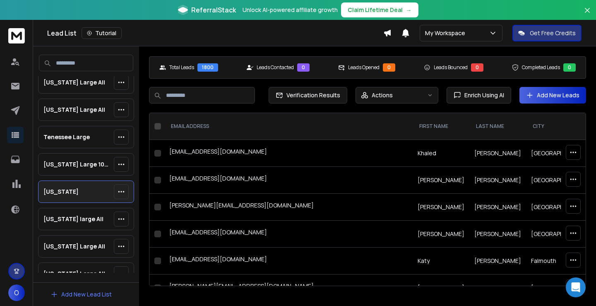
drag, startPoint x: 41, startPoint y: 192, endPoint x: 88, endPoint y: 193, distance: 46.4
click at [88, 193] on div "[US_STATE]" at bounding box center [86, 191] width 96 height 22
click at [160, 168] on button "Select this Page" at bounding box center [159, 169] width 7 height 7
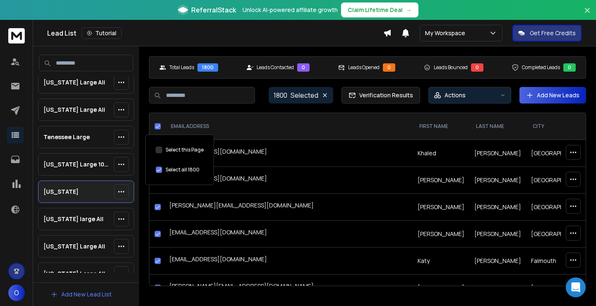
click at [467, 92] on div "Actions" at bounding box center [465, 95] width 63 height 8
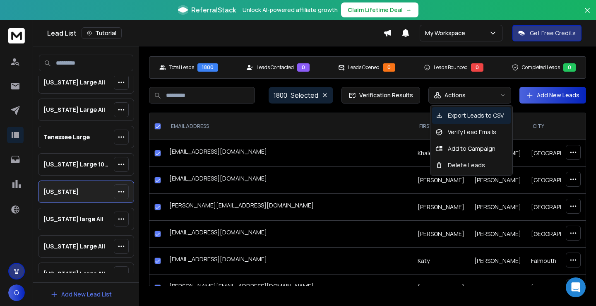
click at [464, 115] on p "Export Leads to CSV" at bounding box center [475, 116] width 59 height 12
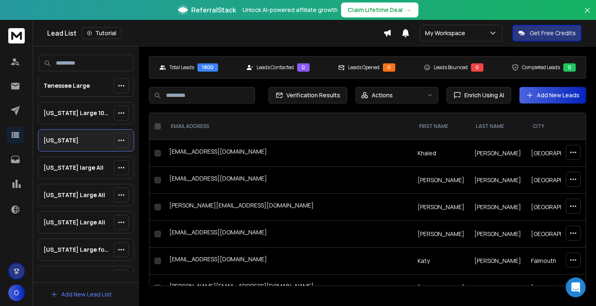
scroll to position [579, 0]
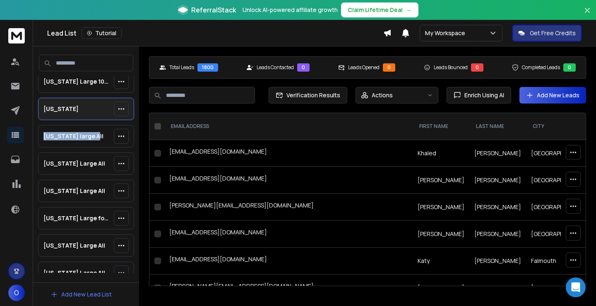
drag, startPoint x: 39, startPoint y: 135, endPoint x: 93, endPoint y: 134, distance: 53.4
click at [93, 134] on div "[US_STATE] large All" at bounding box center [86, 136] width 96 height 22
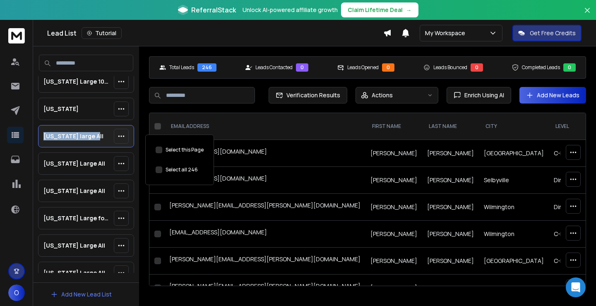
click at [158, 170] on button "Select this Page" at bounding box center [159, 169] width 7 height 7
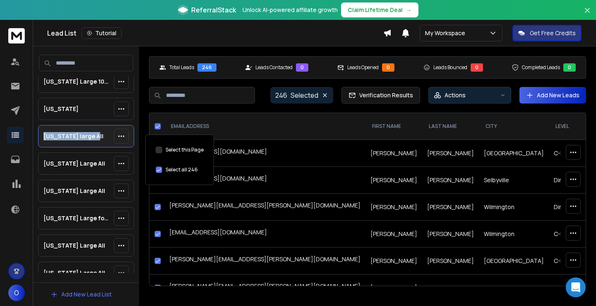
click at [468, 93] on div "Actions" at bounding box center [465, 95] width 63 height 8
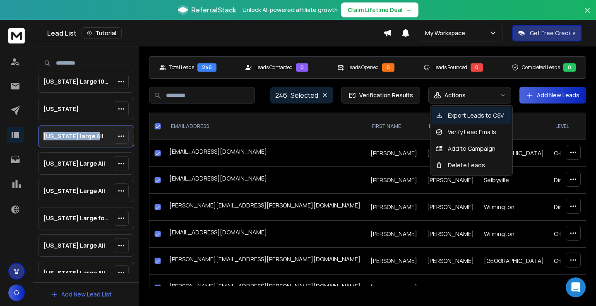
click at [461, 114] on p "Export Leads to CSV" at bounding box center [475, 116] width 59 height 12
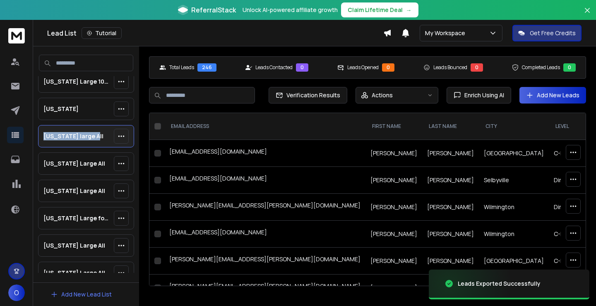
click at [64, 165] on p "[US_STATE] Large All" at bounding box center [74, 163] width 62 height 8
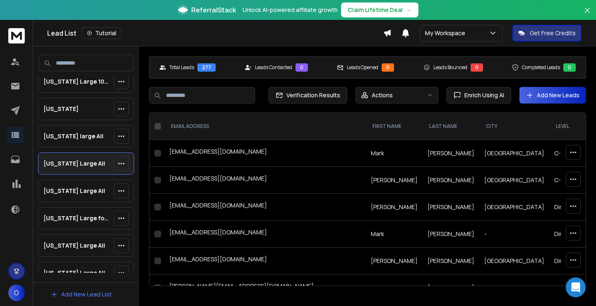
drag, startPoint x: 38, startPoint y: 162, endPoint x: 105, endPoint y: 165, distance: 66.7
click at [105, 165] on div "[US_STATE] Large All" at bounding box center [86, 163] width 96 height 22
click at [161, 170] on button "Select this Page" at bounding box center [159, 169] width 7 height 7
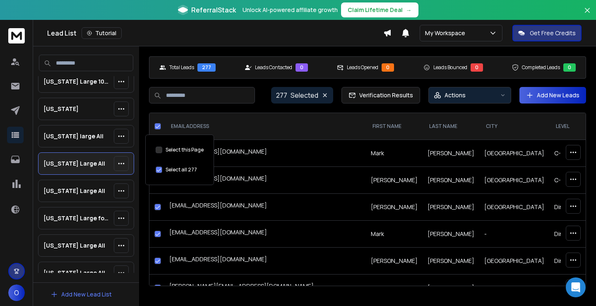
click at [460, 97] on p "Actions" at bounding box center [454, 95] width 21 height 8
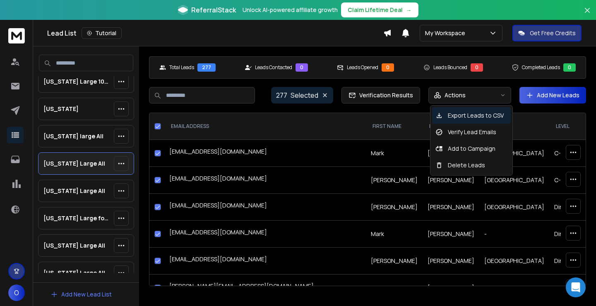
click at [461, 116] on p "Export Leads to CSV" at bounding box center [475, 116] width 59 height 12
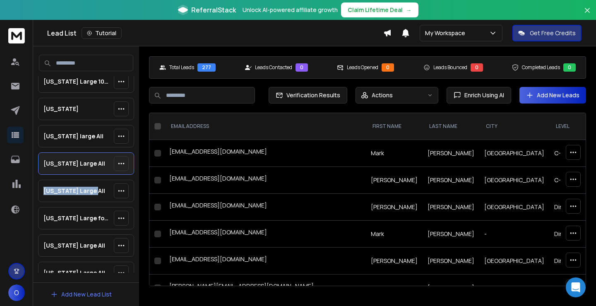
drag, startPoint x: 43, startPoint y: 191, endPoint x: 95, endPoint y: 189, distance: 51.7
click at [95, 189] on div "[US_STATE] Large All" at bounding box center [86, 191] width 96 height 22
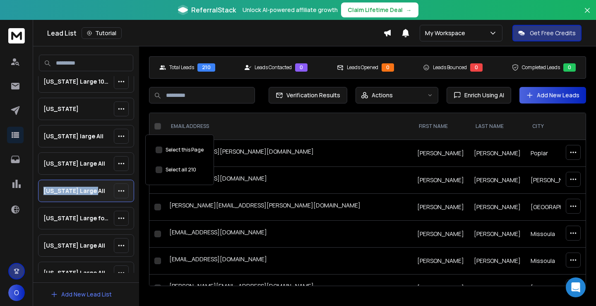
click at [158, 170] on button "Select this Page" at bounding box center [159, 169] width 7 height 7
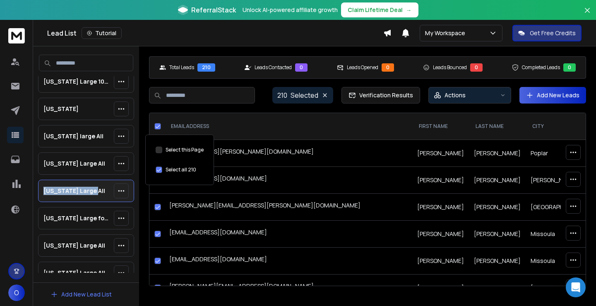
click at [458, 98] on p "Actions" at bounding box center [454, 95] width 21 height 8
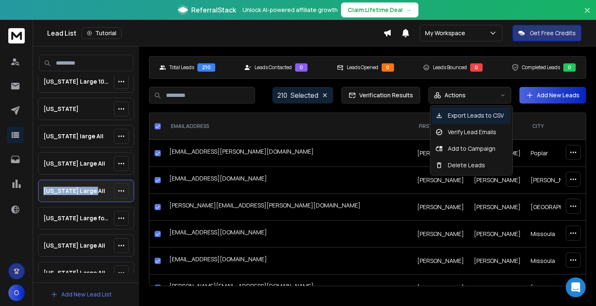
click at [459, 120] on p "Export Leads to CSV" at bounding box center [475, 116] width 59 height 12
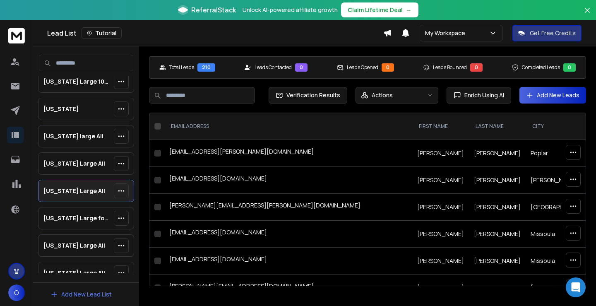
click at [80, 211] on div "[US_STATE] Large for All" at bounding box center [86, 218] width 96 height 22
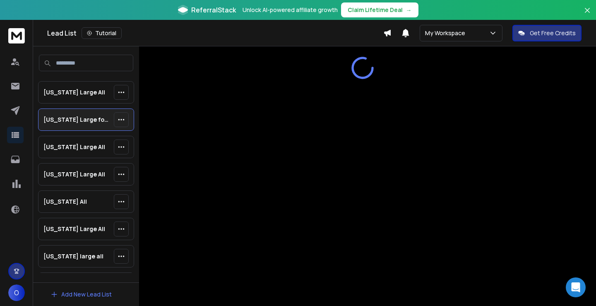
scroll to position [703, 0]
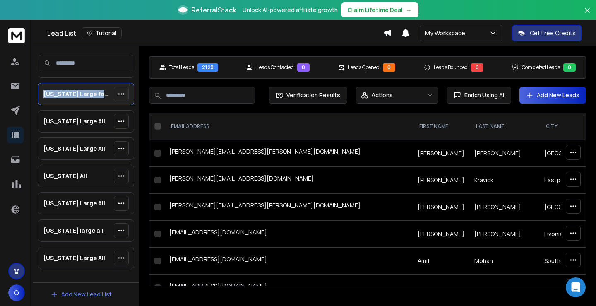
drag, startPoint x: 42, startPoint y: 93, endPoint x: 103, endPoint y: 96, distance: 61.3
click at [103, 96] on div "[US_STATE] Large for All" at bounding box center [86, 94] width 96 height 22
click at [158, 169] on button "Select this Page" at bounding box center [159, 169] width 7 height 7
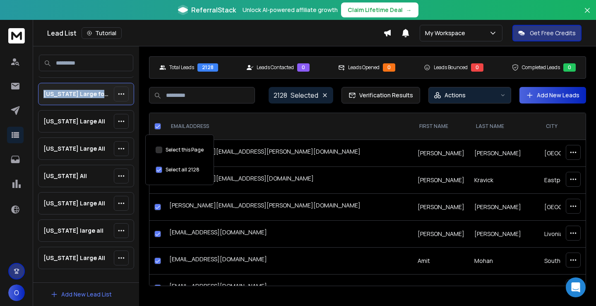
click at [481, 93] on div "Actions" at bounding box center [465, 95] width 63 height 8
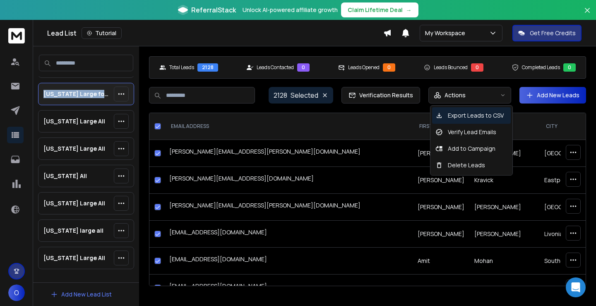
click at [465, 118] on p "Export Leads to CSV" at bounding box center [475, 116] width 59 height 12
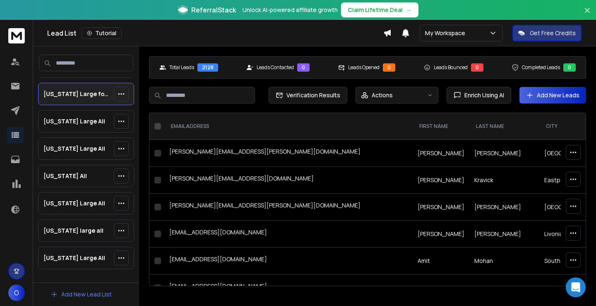
click at [62, 124] on p "[US_STATE] Large All" at bounding box center [74, 121] width 62 height 8
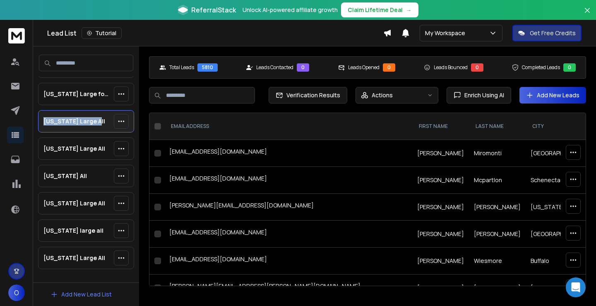
drag, startPoint x: 42, startPoint y: 122, endPoint x: 94, endPoint y: 122, distance: 52.1
click at [94, 122] on div "[US_STATE] Large All" at bounding box center [86, 121] width 96 height 22
click at [159, 168] on button "Select this Page" at bounding box center [159, 169] width 7 height 7
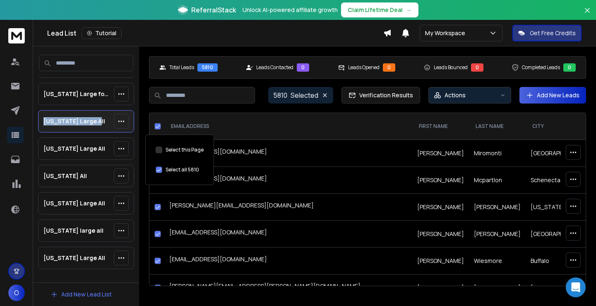
click at [470, 97] on div "Actions" at bounding box center [465, 95] width 63 height 8
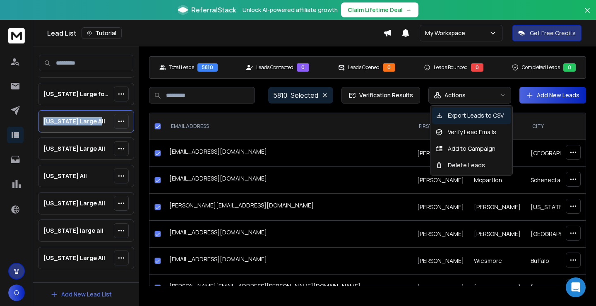
click at [458, 113] on p "Export Leads to CSV" at bounding box center [475, 116] width 59 height 12
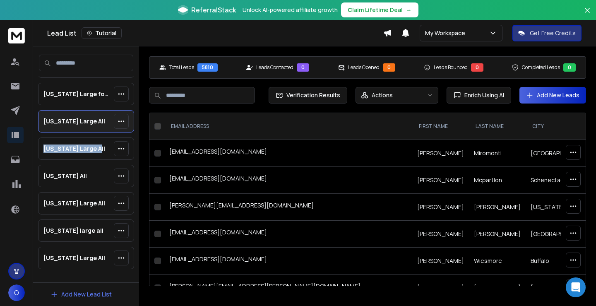
drag, startPoint x: 39, startPoint y: 147, endPoint x: 95, endPoint y: 147, distance: 55.8
click at [95, 147] on div "[US_STATE] Large All" at bounding box center [86, 148] width 96 height 22
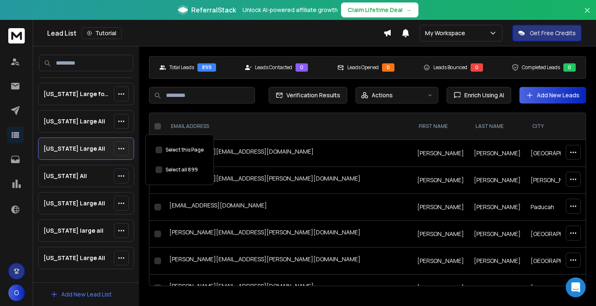
click at [159, 169] on button "Select this Page" at bounding box center [159, 169] width 7 height 7
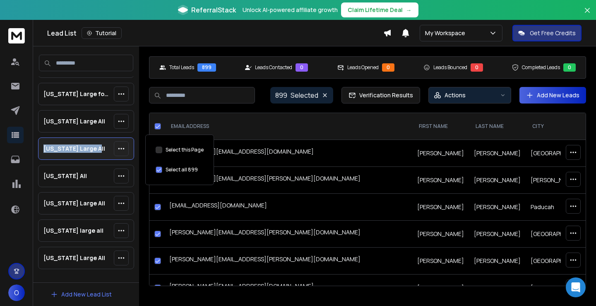
click at [451, 91] on p "Actions" at bounding box center [454, 95] width 21 height 8
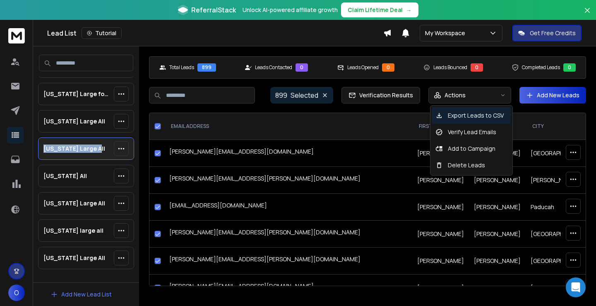
click at [459, 116] on p "Export Leads to CSV" at bounding box center [475, 116] width 59 height 12
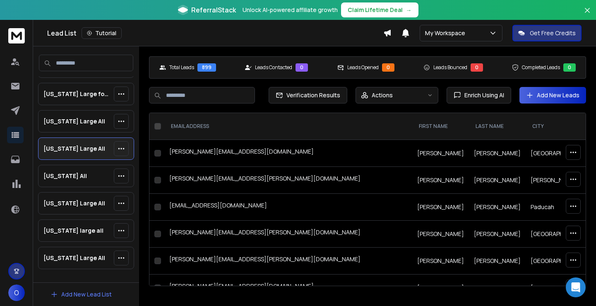
click at [65, 176] on p "[US_STATE] All" at bounding box center [64, 176] width 43 height 8
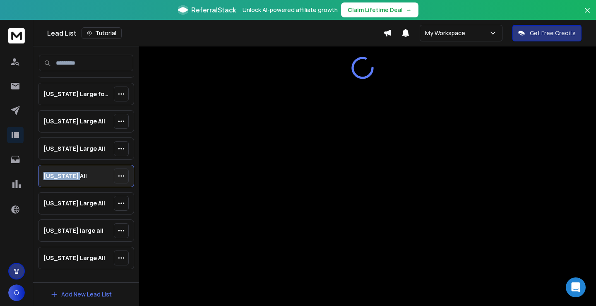
drag, startPoint x: 41, startPoint y: 177, endPoint x: 80, endPoint y: 172, distance: 40.1
click at [80, 172] on div "[US_STATE] All" at bounding box center [86, 176] width 96 height 22
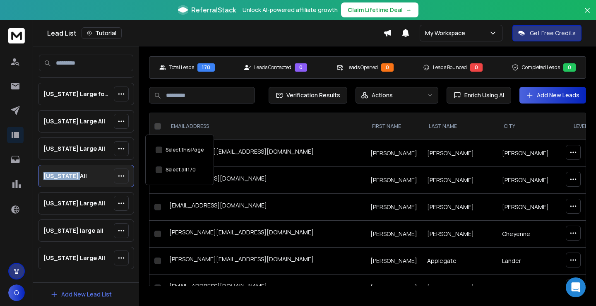
click at [158, 168] on button "Select this Page" at bounding box center [159, 169] width 7 height 7
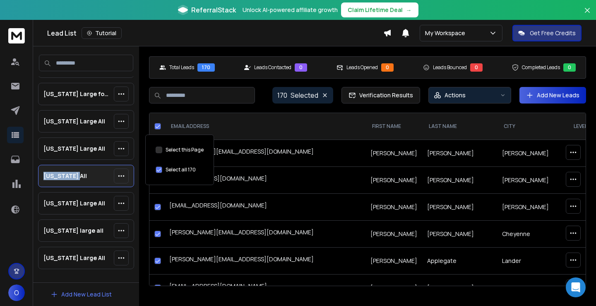
drag, startPoint x: 469, startPoint y: 93, endPoint x: 469, endPoint y: 98, distance: 5.0
click at [469, 93] on div "Actions" at bounding box center [465, 95] width 63 height 8
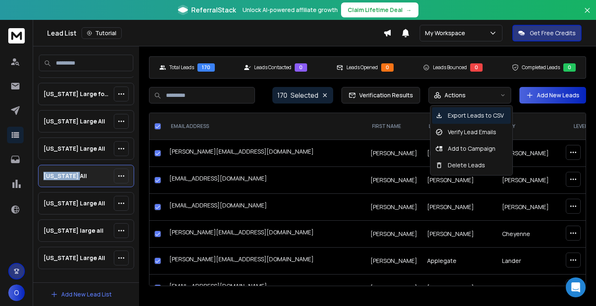
click at [471, 115] on p "Export Leads to CSV" at bounding box center [475, 116] width 59 height 12
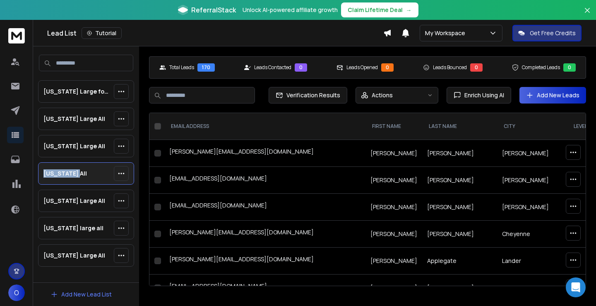
scroll to position [706, 0]
click at [79, 200] on p "[US_STATE] Large All" at bounding box center [74, 200] width 62 height 8
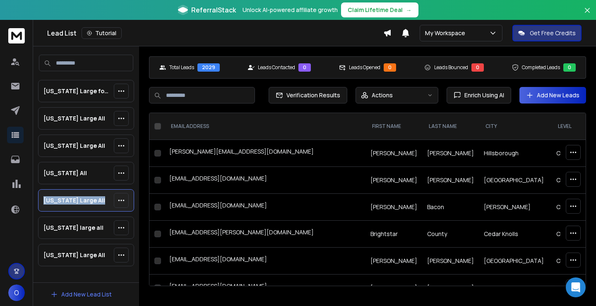
drag, startPoint x: 39, startPoint y: 198, endPoint x: 102, endPoint y: 201, distance: 63.4
click at [102, 201] on div "[US_STATE] Large All" at bounding box center [86, 200] width 96 height 22
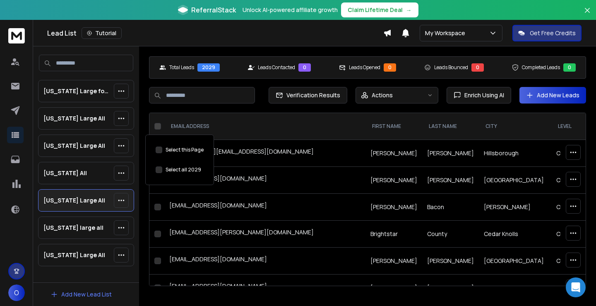
click at [160, 165] on div "Select all 2029" at bounding box center [180, 169] width 48 height 17
click at [161, 168] on button "Select this Page" at bounding box center [159, 169] width 7 height 7
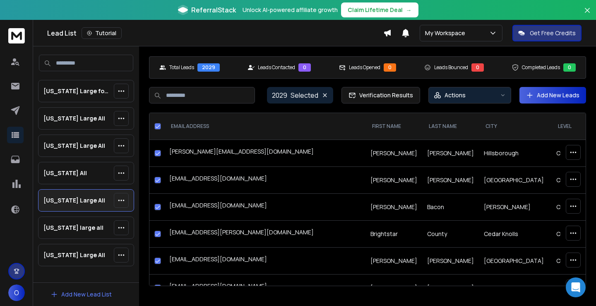
click at [470, 92] on div "Actions" at bounding box center [465, 95] width 63 height 8
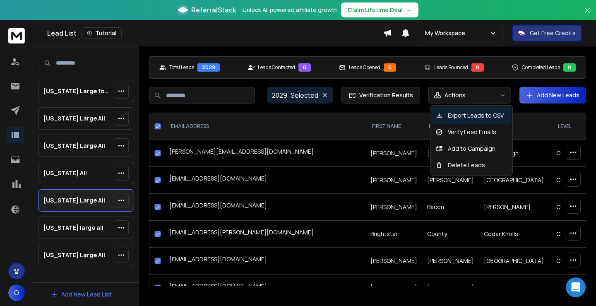
click at [469, 113] on p "Export Leads to CSV" at bounding box center [475, 116] width 59 height 12
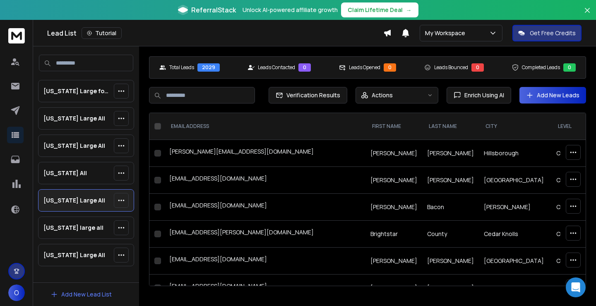
click at [70, 227] on p "[US_STATE] large all" at bounding box center [73, 227] width 60 height 8
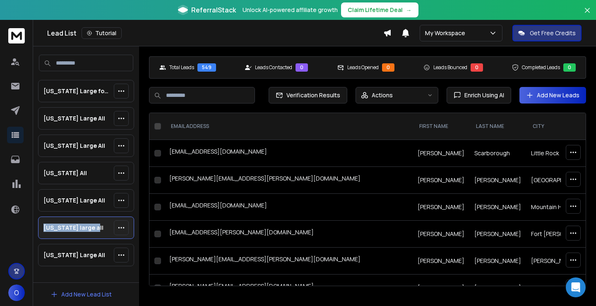
drag, startPoint x: 42, startPoint y: 226, endPoint x: 94, endPoint y: 225, distance: 52.1
click at [94, 225] on div "[US_STATE] large all" at bounding box center [86, 227] width 96 height 22
click at [159, 170] on button "Select this Page" at bounding box center [159, 169] width 7 height 7
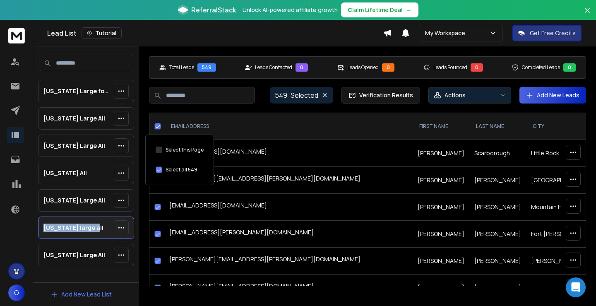
click at [457, 93] on p "Actions" at bounding box center [454, 95] width 21 height 8
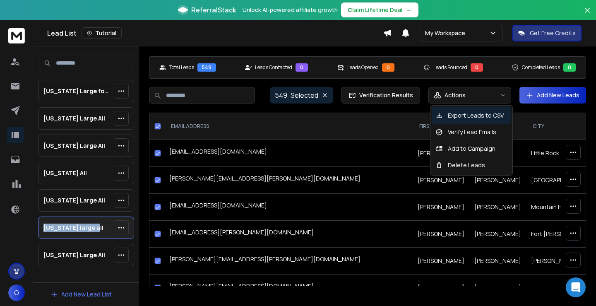
click at [469, 122] on div "Export Leads to CSV" at bounding box center [471, 115] width 79 height 17
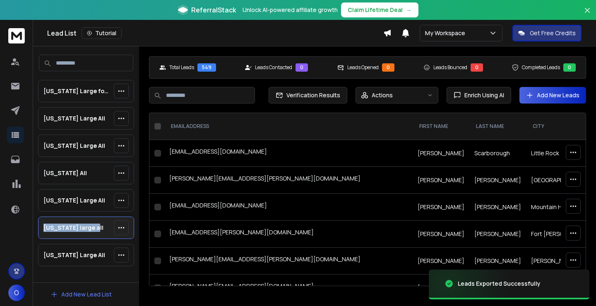
drag, startPoint x: 42, startPoint y: 254, endPoint x: 105, endPoint y: 253, distance: 62.9
click at [105, 253] on div "[US_STATE] Large All" at bounding box center [86, 255] width 96 height 22
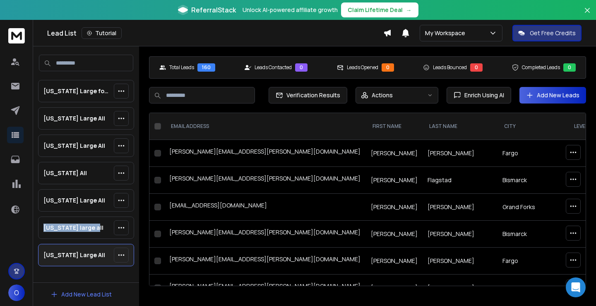
click at [94, 253] on p "[US_STATE] Large All" at bounding box center [74, 255] width 62 height 8
click at [84, 227] on p "[US_STATE] large all" at bounding box center [73, 227] width 60 height 8
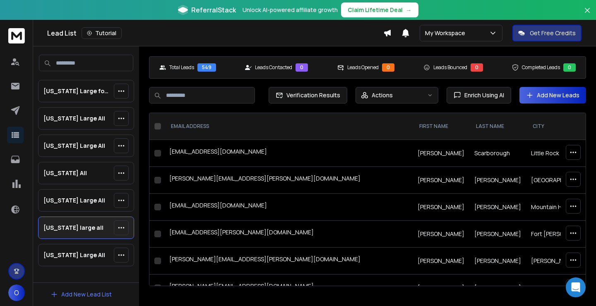
click at [89, 248] on div "[US_STATE] Large All" at bounding box center [86, 255] width 96 height 22
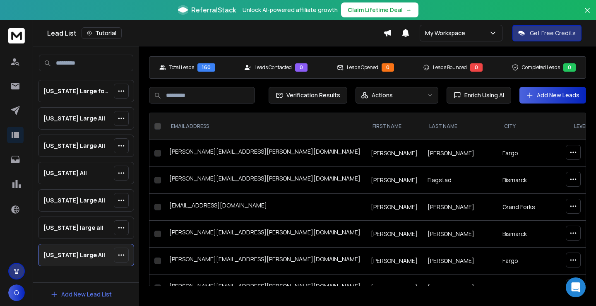
drag, startPoint x: 43, startPoint y: 251, endPoint x: 107, endPoint y: 248, distance: 64.2
click at [107, 248] on div "[US_STATE] Large All" at bounding box center [86, 255] width 96 height 22
click at [170, 170] on label "Select all 160" at bounding box center [180, 169] width 31 height 7
click at [158, 171] on button "Select this Page" at bounding box center [159, 169] width 7 height 7
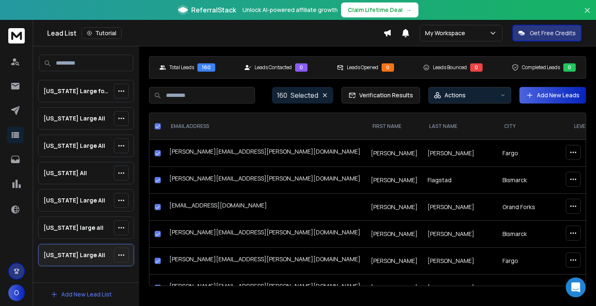
click at [481, 95] on div "Actions" at bounding box center [465, 95] width 63 height 8
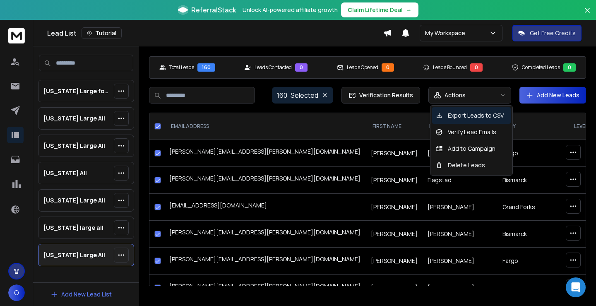
click at [465, 118] on p "Export Leads to CSV" at bounding box center [475, 116] width 59 height 12
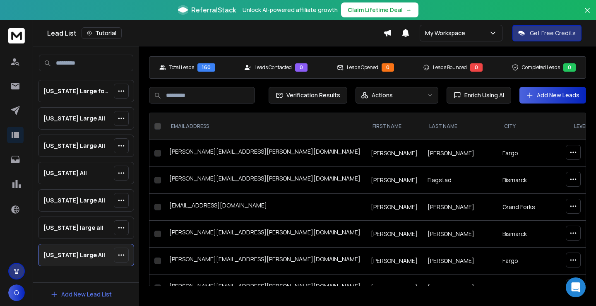
click at [576, 25] on button "Get Free Credits" at bounding box center [546, 33] width 69 height 17
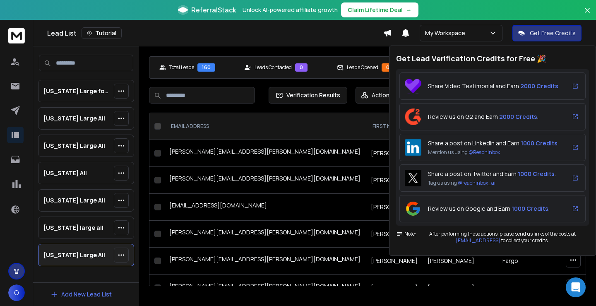
drag, startPoint x: 576, startPoint y: 25, endPoint x: 319, endPoint y: 39, distance: 257.3
click at [319, 39] on div "Lead List Tutorial My Workspace Get Free Credits" at bounding box center [298, 33] width 596 height 26
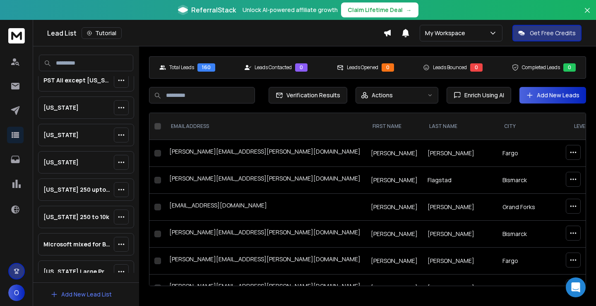
scroll to position [0, 0]
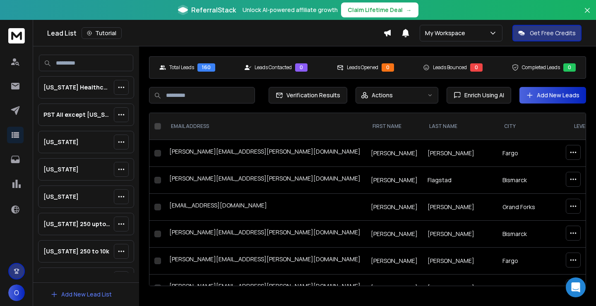
click at [77, 84] on p "[US_STATE] Healthcare All upto 250 ( No Device )" at bounding box center [76, 87] width 67 height 8
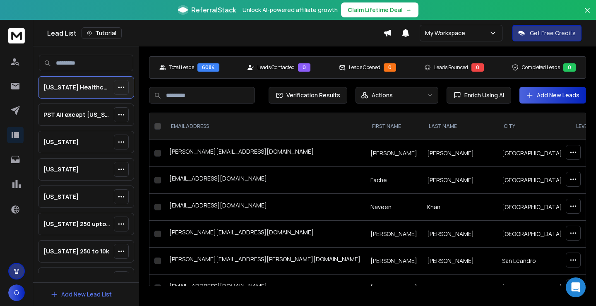
click at [77, 115] on p "PST All except [US_STATE]" at bounding box center [76, 114] width 67 height 8
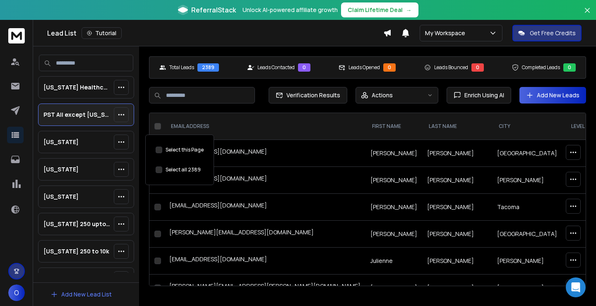
click at [158, 168] on button "Select this Page" at bounding box center [159, 169] width 7 height 7
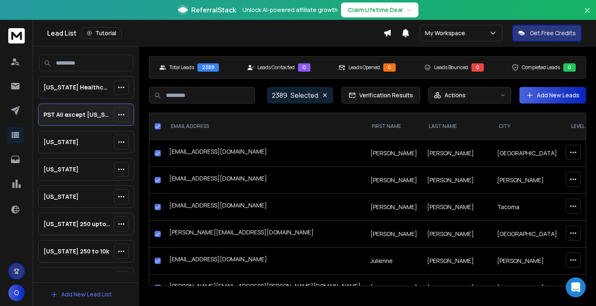
click at [77, 145] on p "[US_STATE]" at bounding box center [60, 142] width 35 height 8
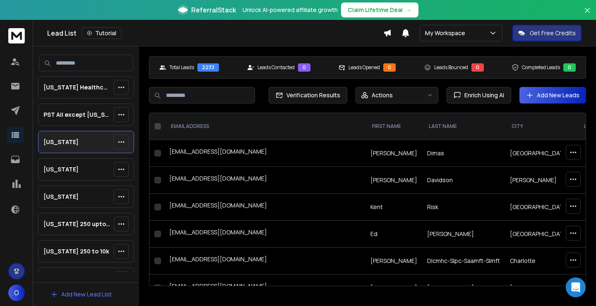
click at [62, 172] on p "[US_STATE]" at bounding box center [60, 169] width 35 height 8
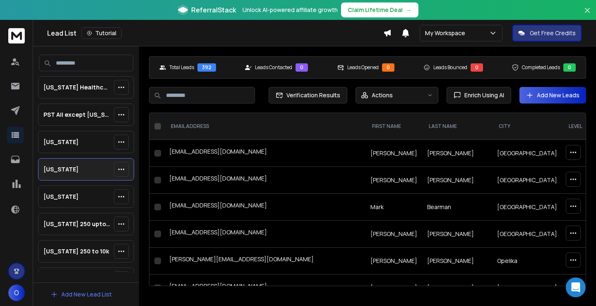
click at [65, 199] on div "[US_STATE]" at bounding box center [86, 196] width 96 height 22
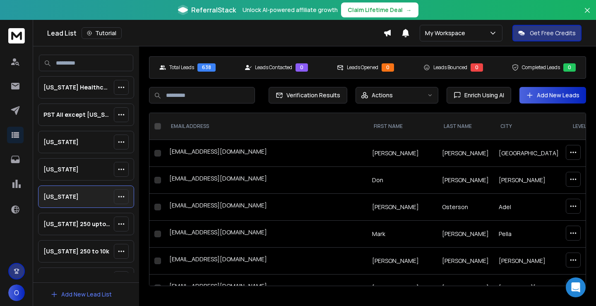
click at [317, 305] on html "ReferralStack Unlock AI-powered affiliate growth Lifetime Deals available! Clai…" at bounding box center [298, 153] width 596 height 306
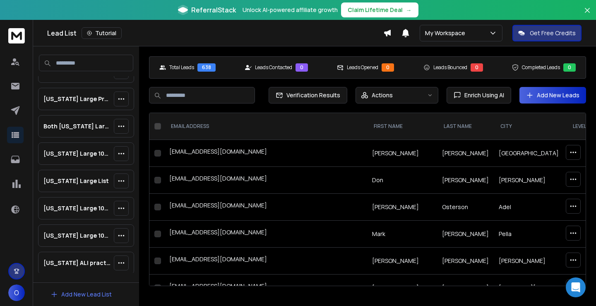
scroll to position [248, 0]
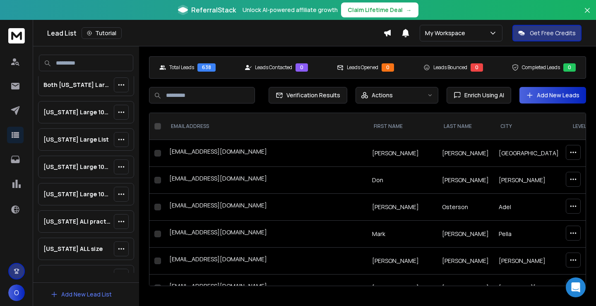
click at [77, 110] on p "[US_STATE] Large 100-10k" at bounding box center [76, 112] width 67 height 8
